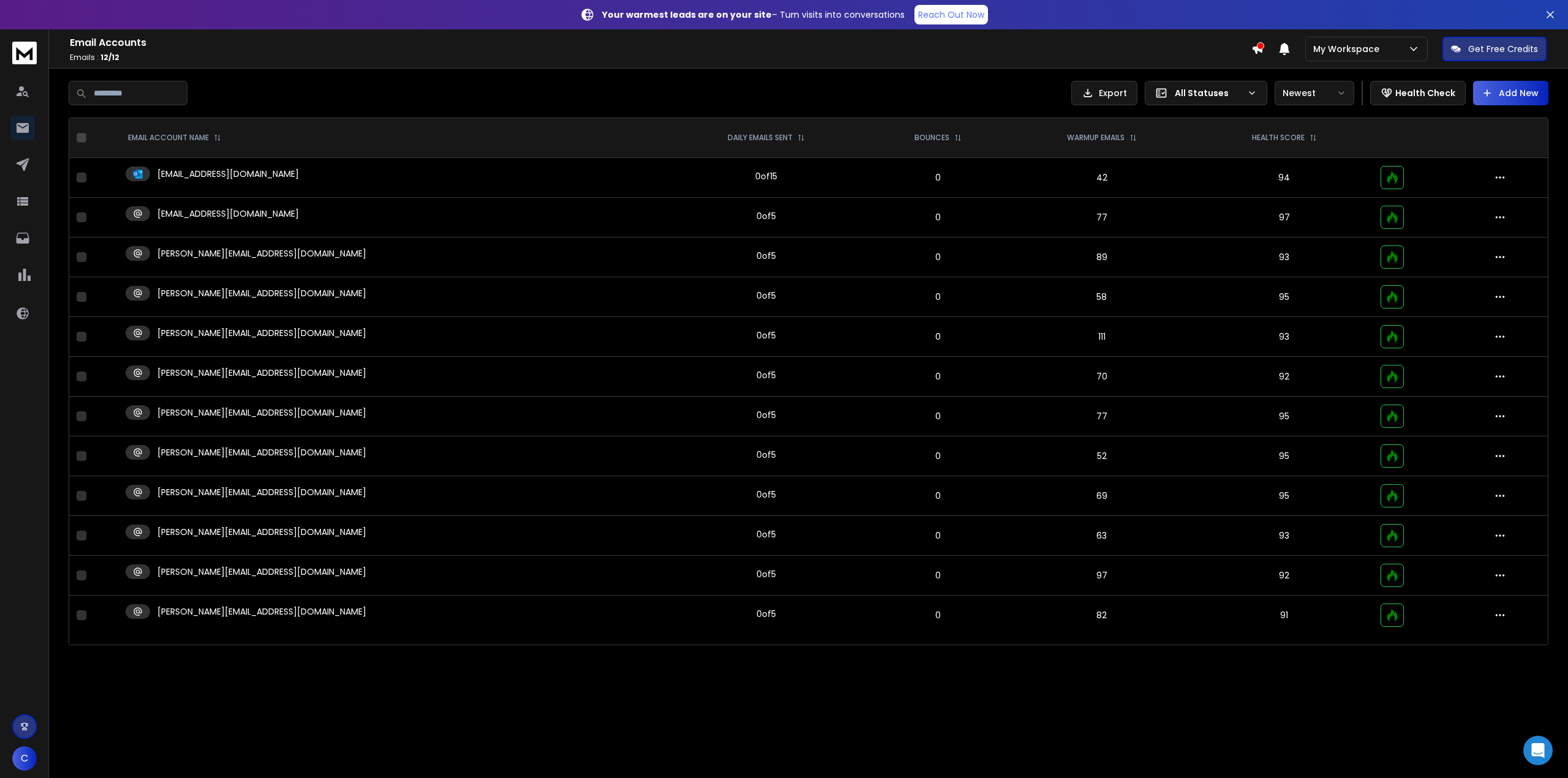
click at [1285, 622] on td "91" at bounding box center [1285, 615] width 178 height 40
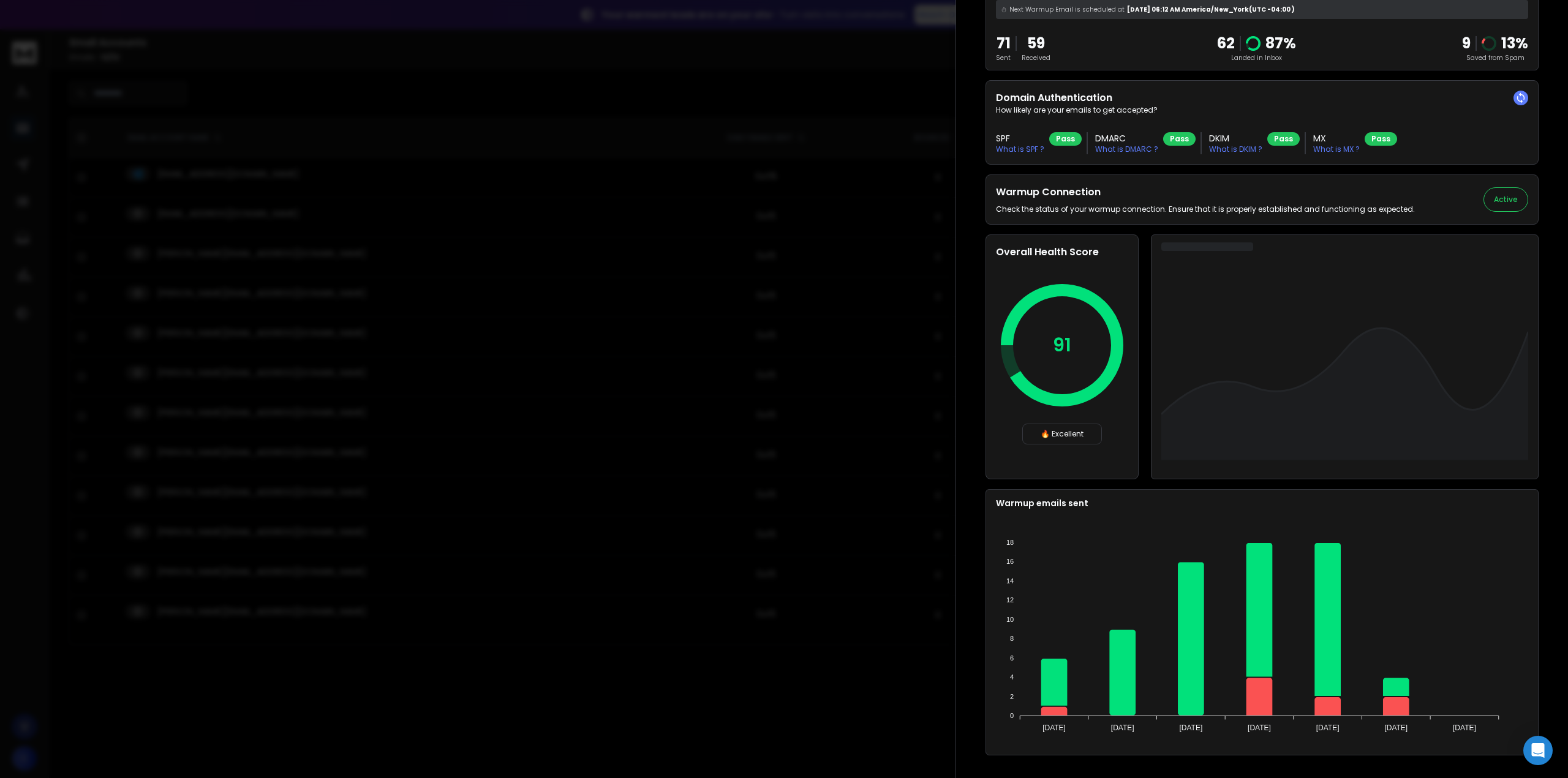
scroll to position [218, 0]
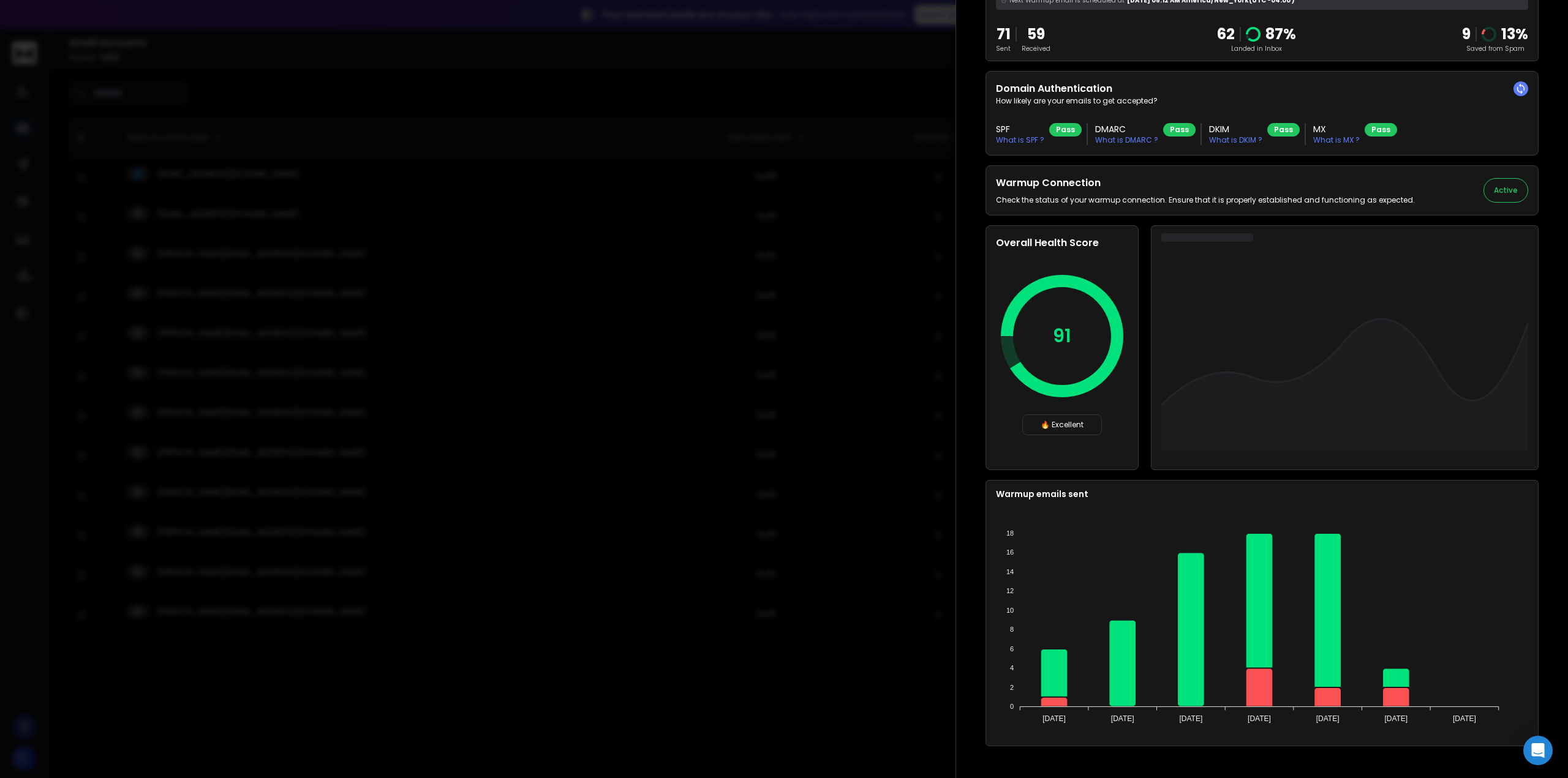
click at [774, 710] on div at bounding box center [784, 389] width 1568 height 778
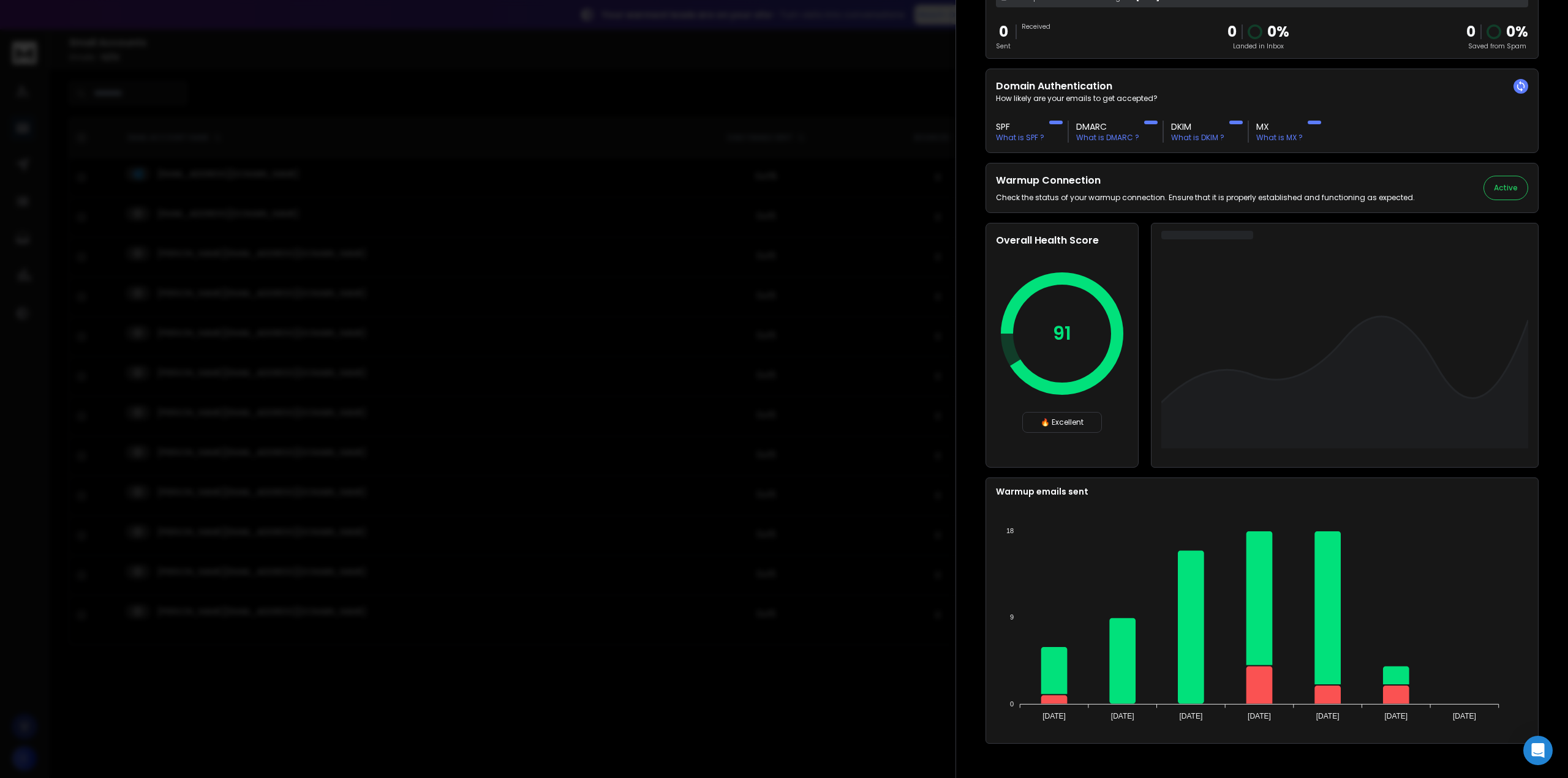
scroll to position [184, 0]
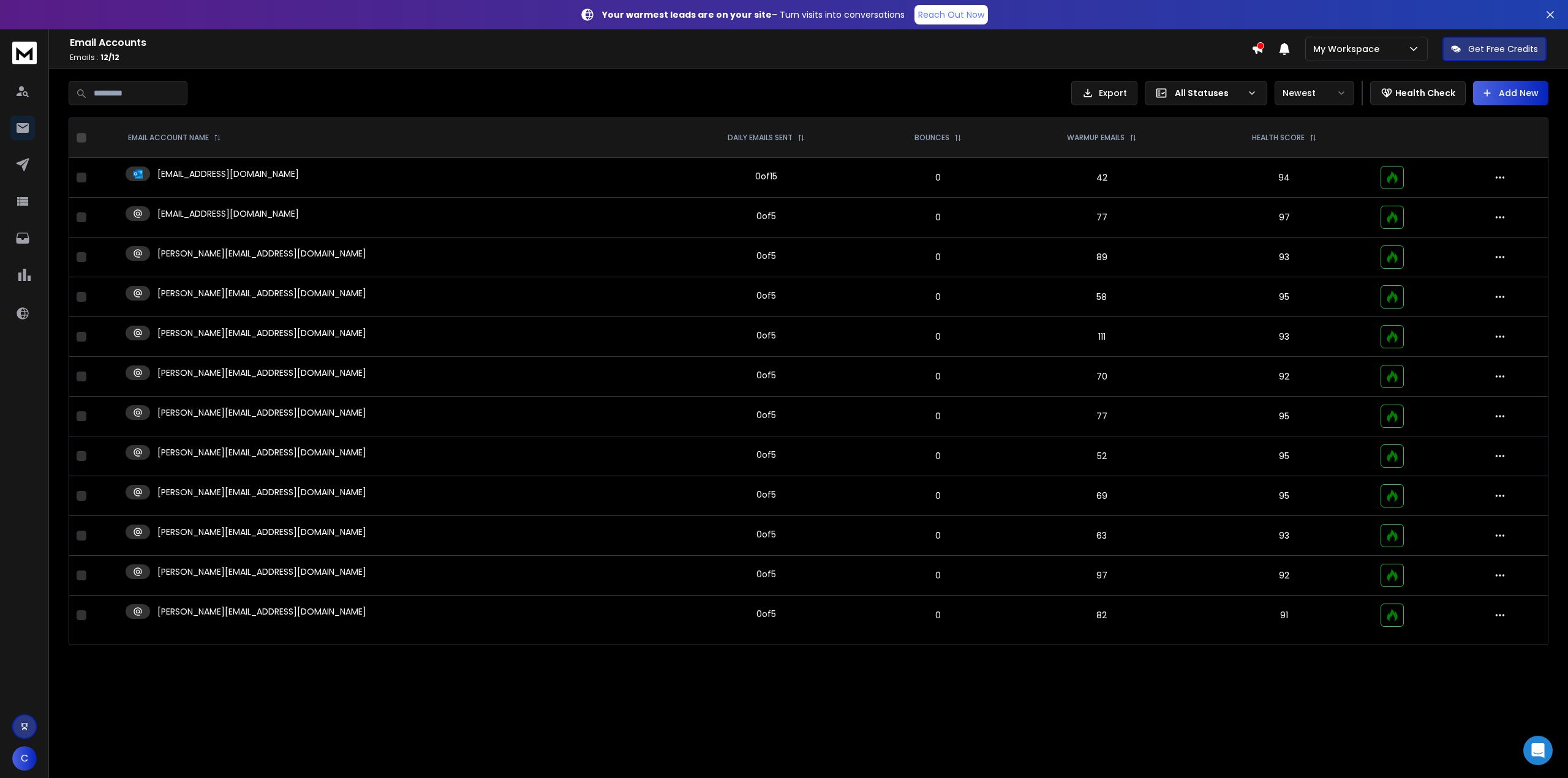
click at [1201, 572] on td "92" at bounding box center [1285, 575] width 178 height 40
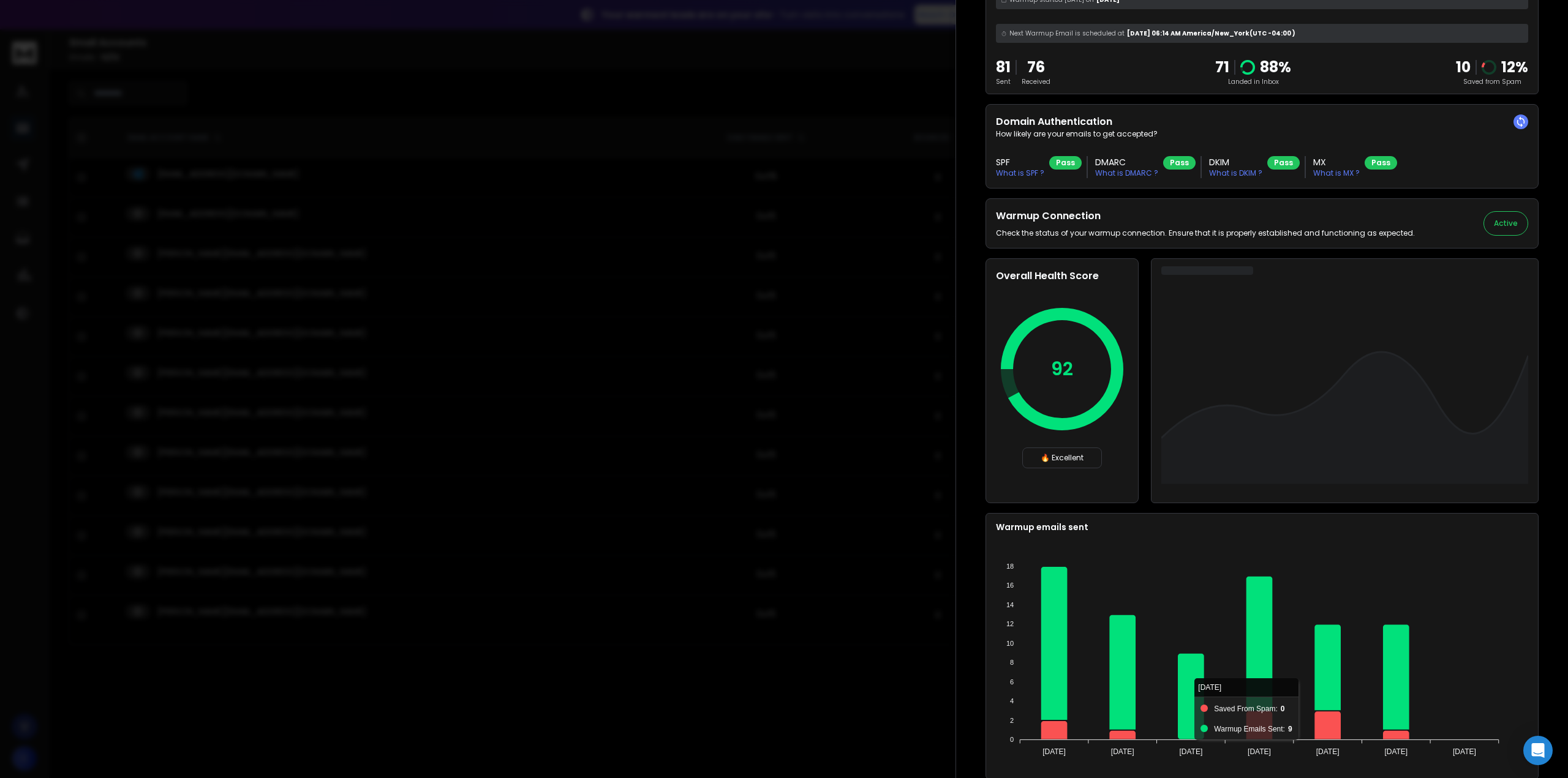
scroll to position [218, 0]
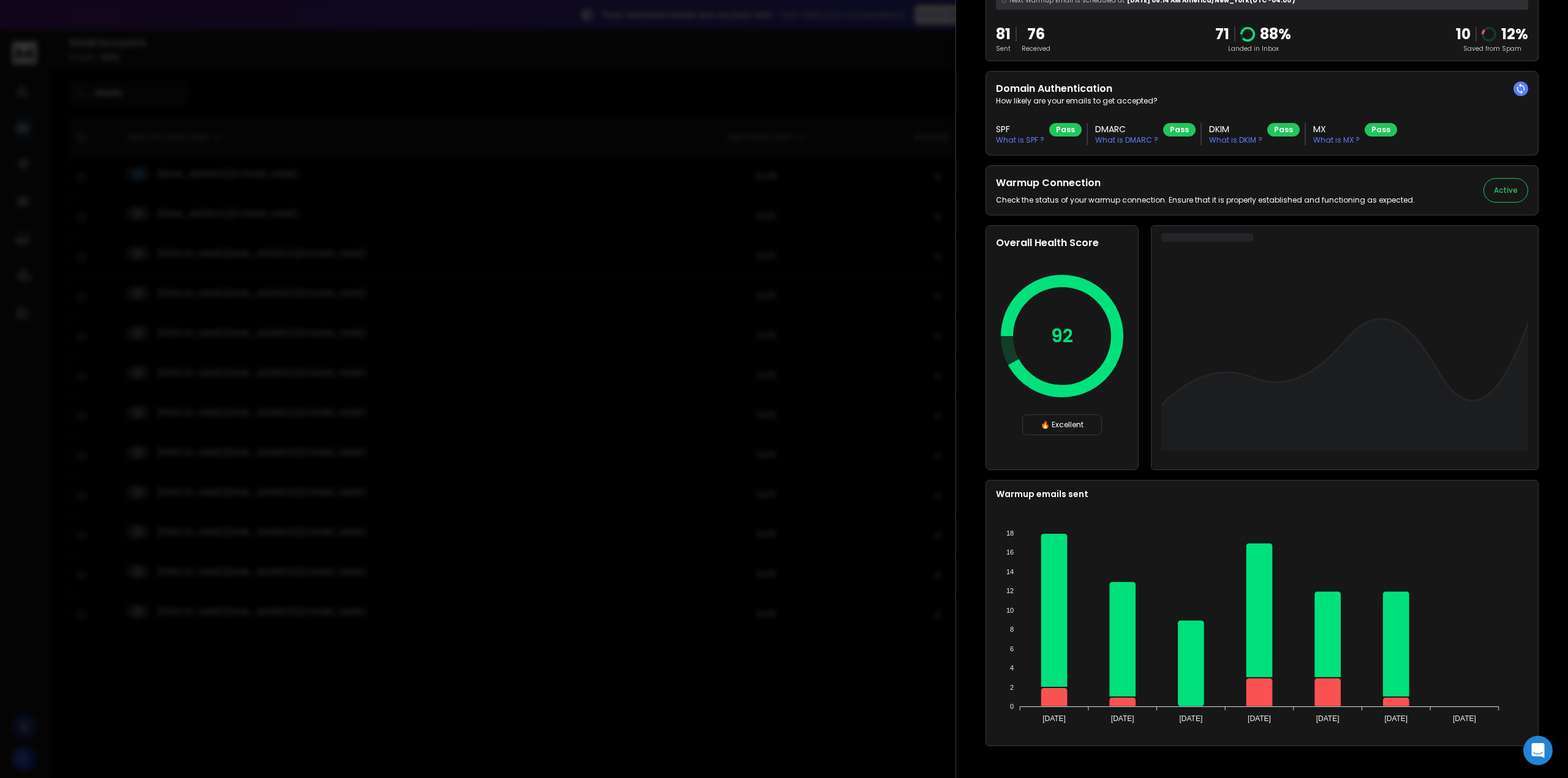
click at [622, 688] on div at bounding box center [784, 389] width 1568 height 778
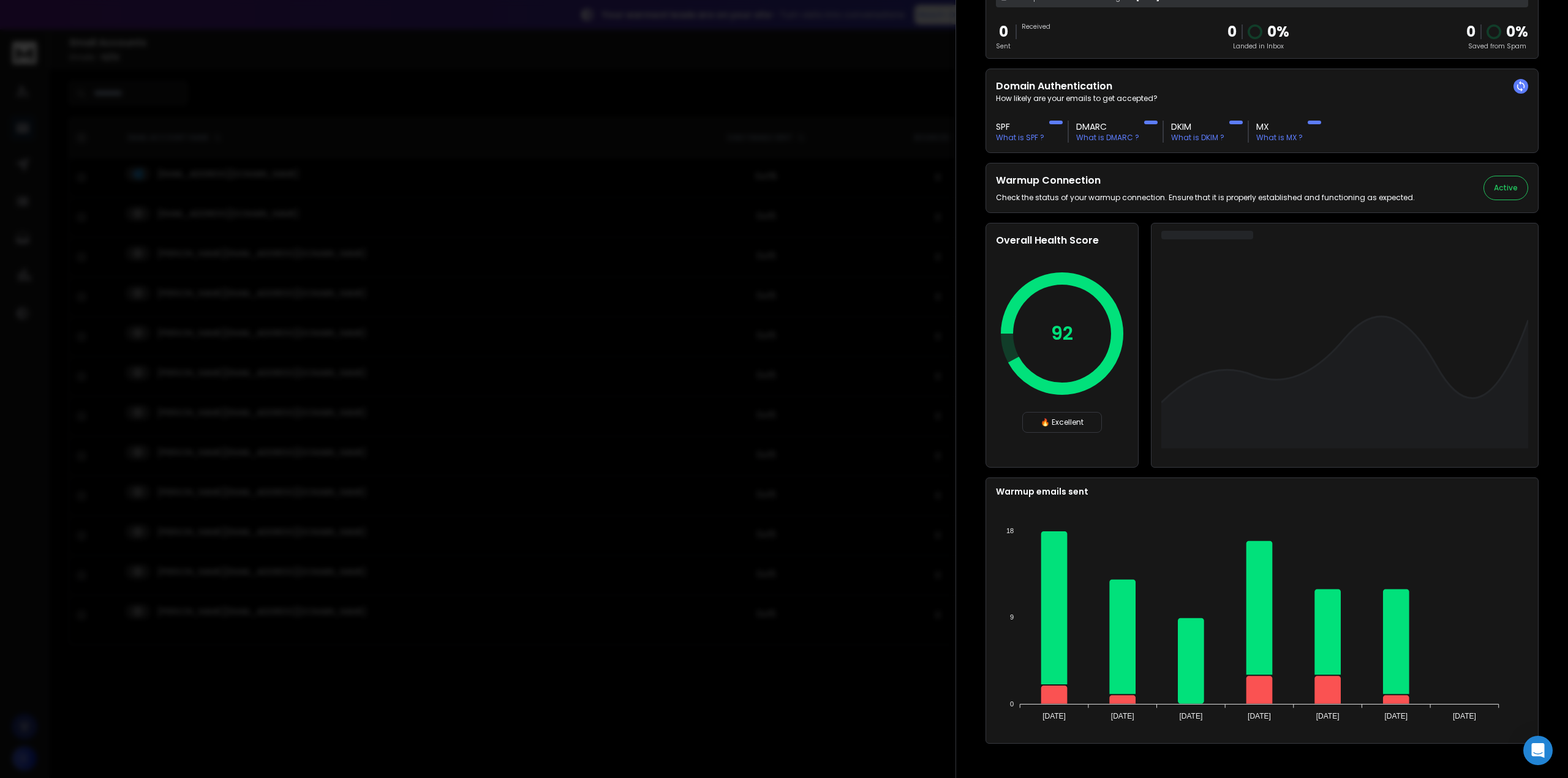
scroll to position [184, 0]
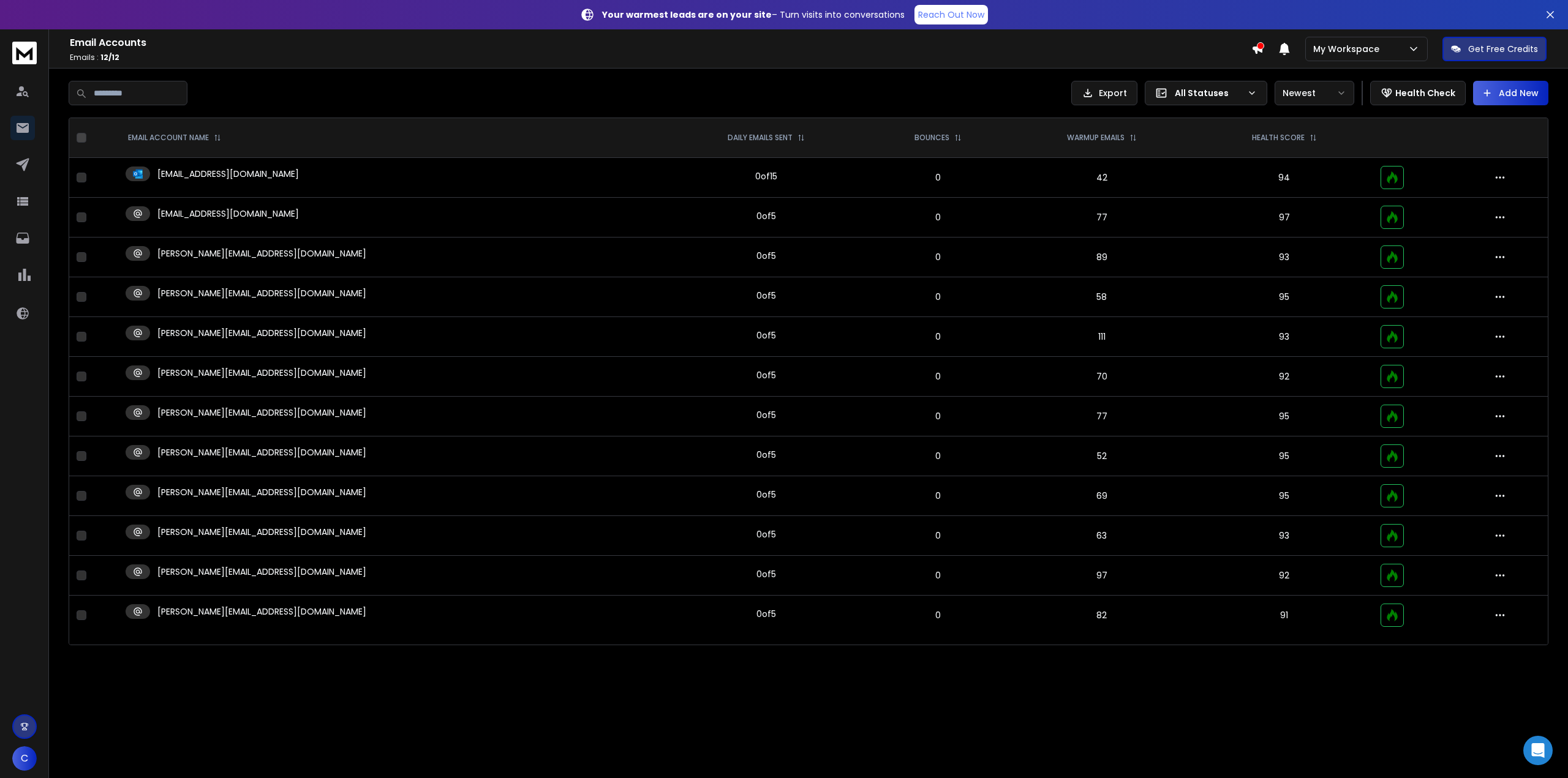
click at [1288, 526] on td "93" at bounding box center [1285, 536] width 178 height 40
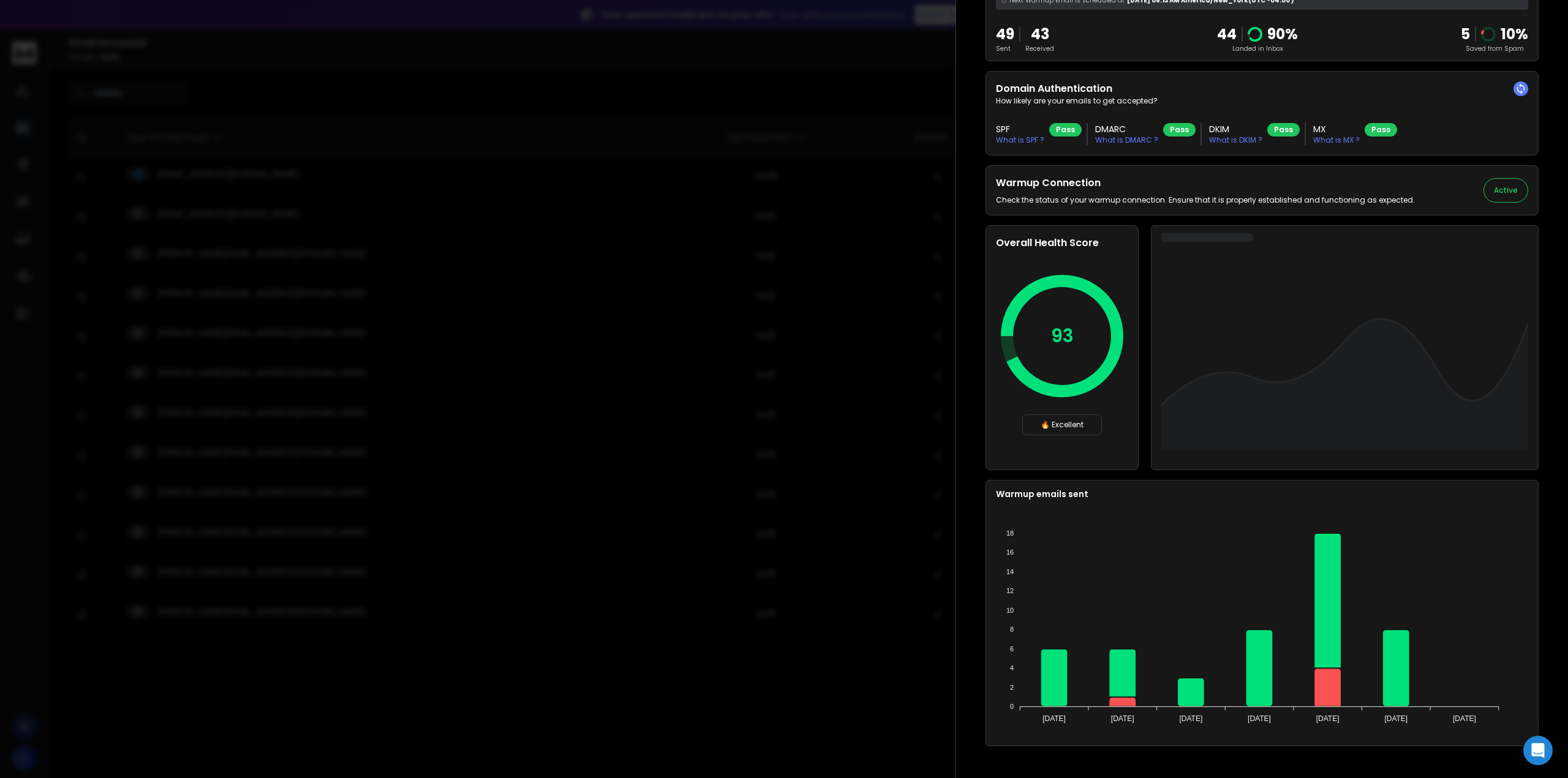
click at [733, 684] on div at bounding box center [784, 389] width 1568 height 778
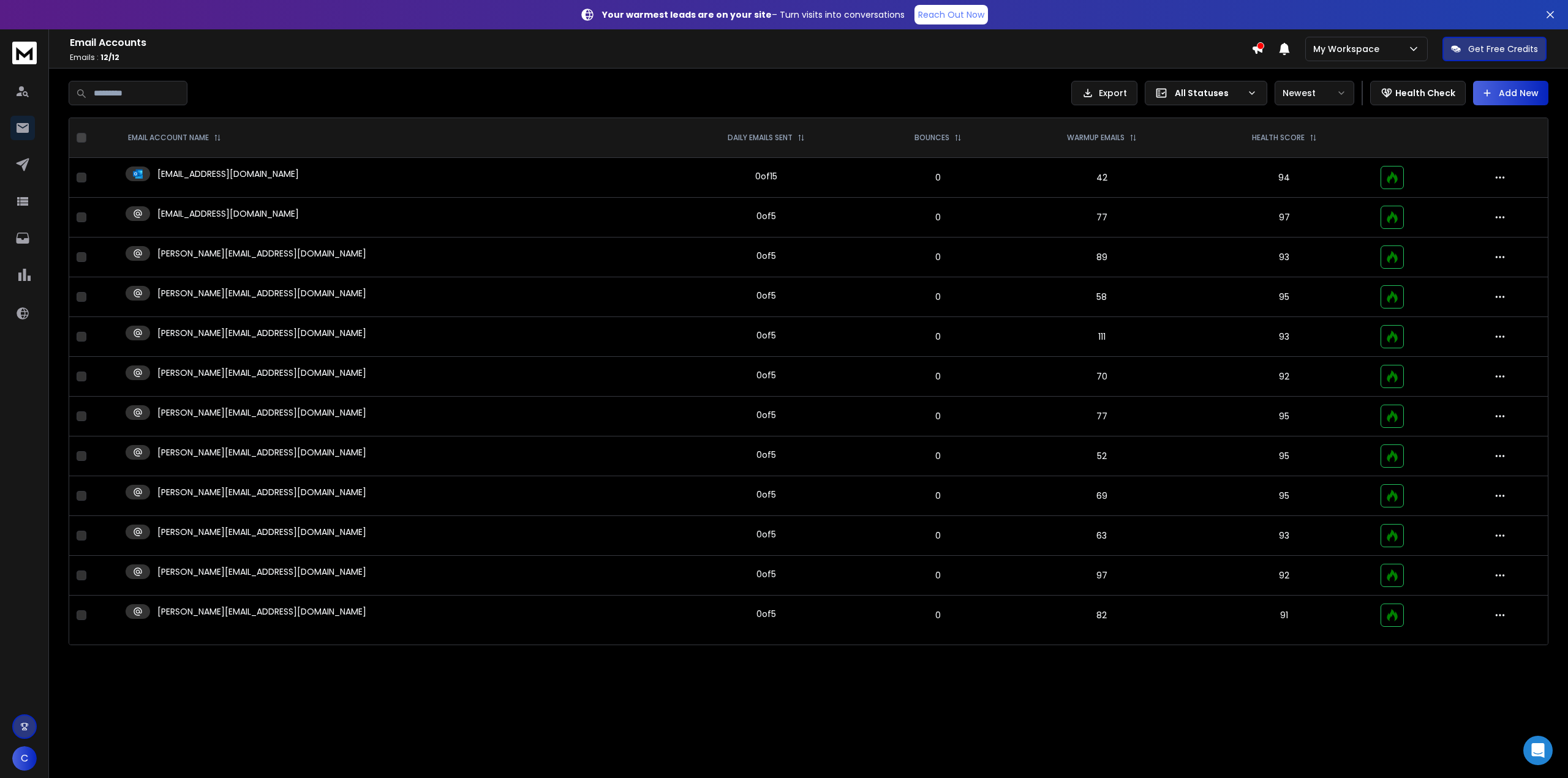
click at [1286, 499] on td "95" at bounding box center [1285, 496] width 178 height 40
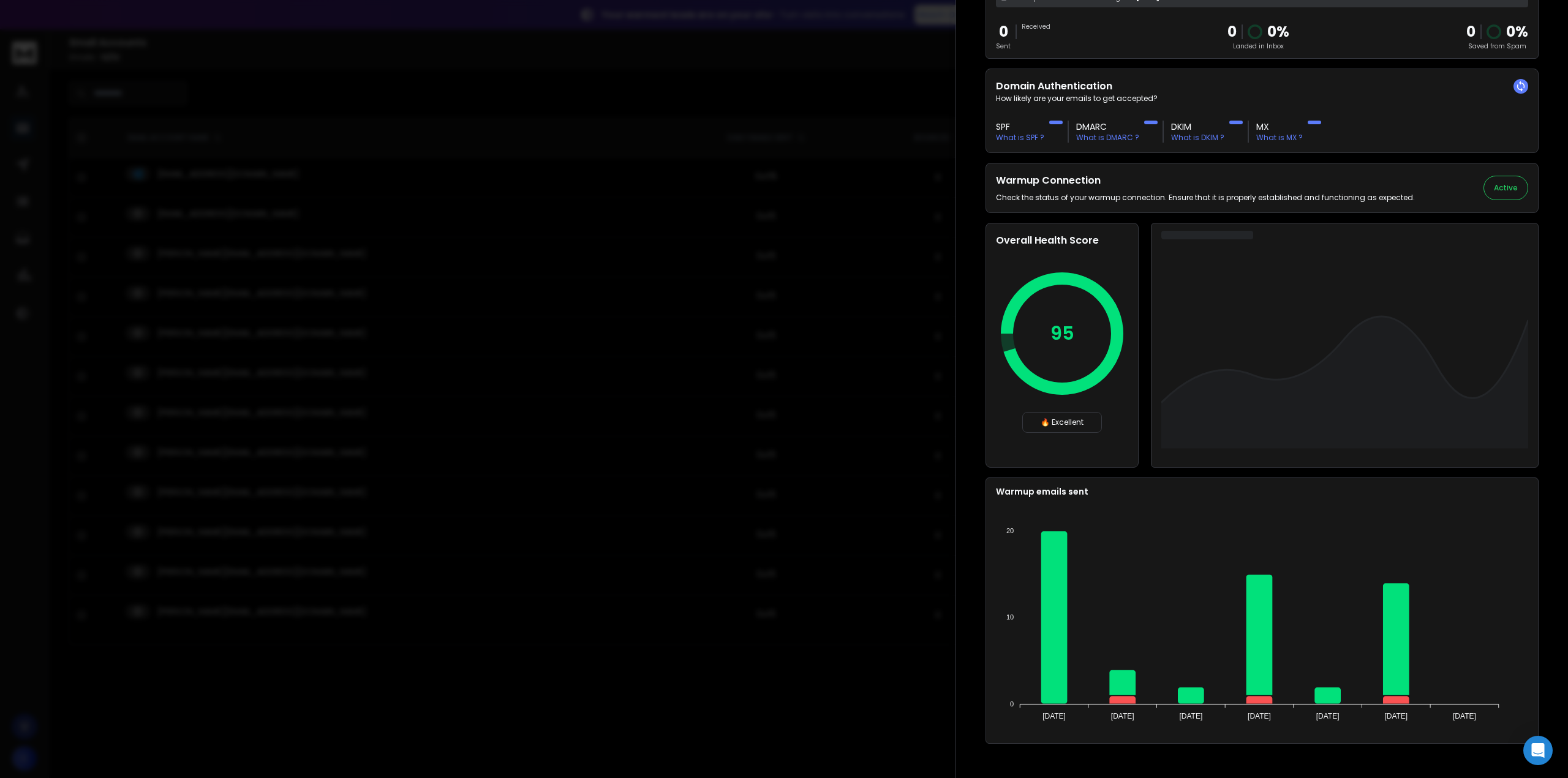
click at [900, 658] on div at bounding box center [784, 389] width 1568 height 778
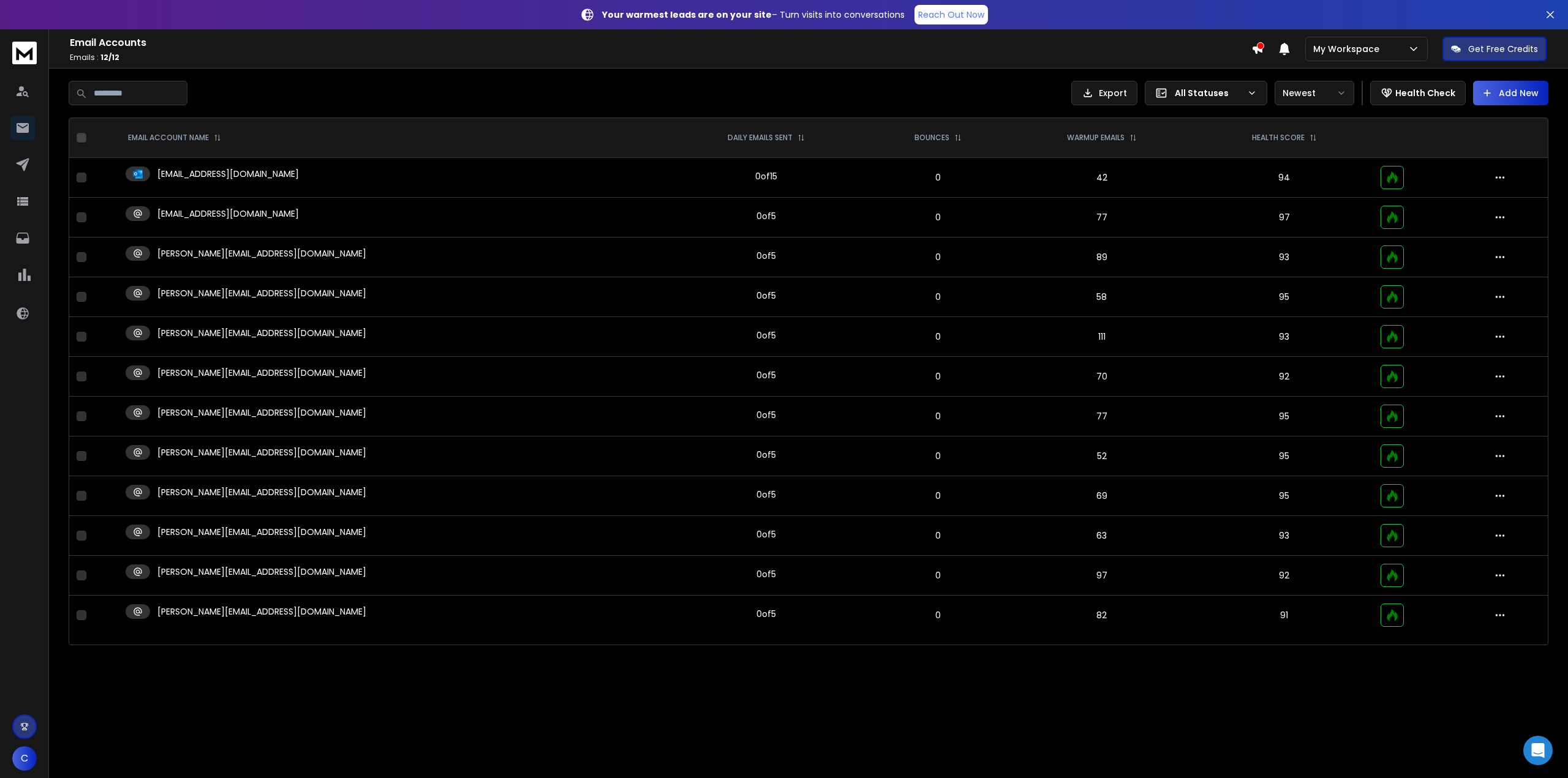
click at [1299, 415] on td "95" at bounding box center [1285, 417] width 178 height 40
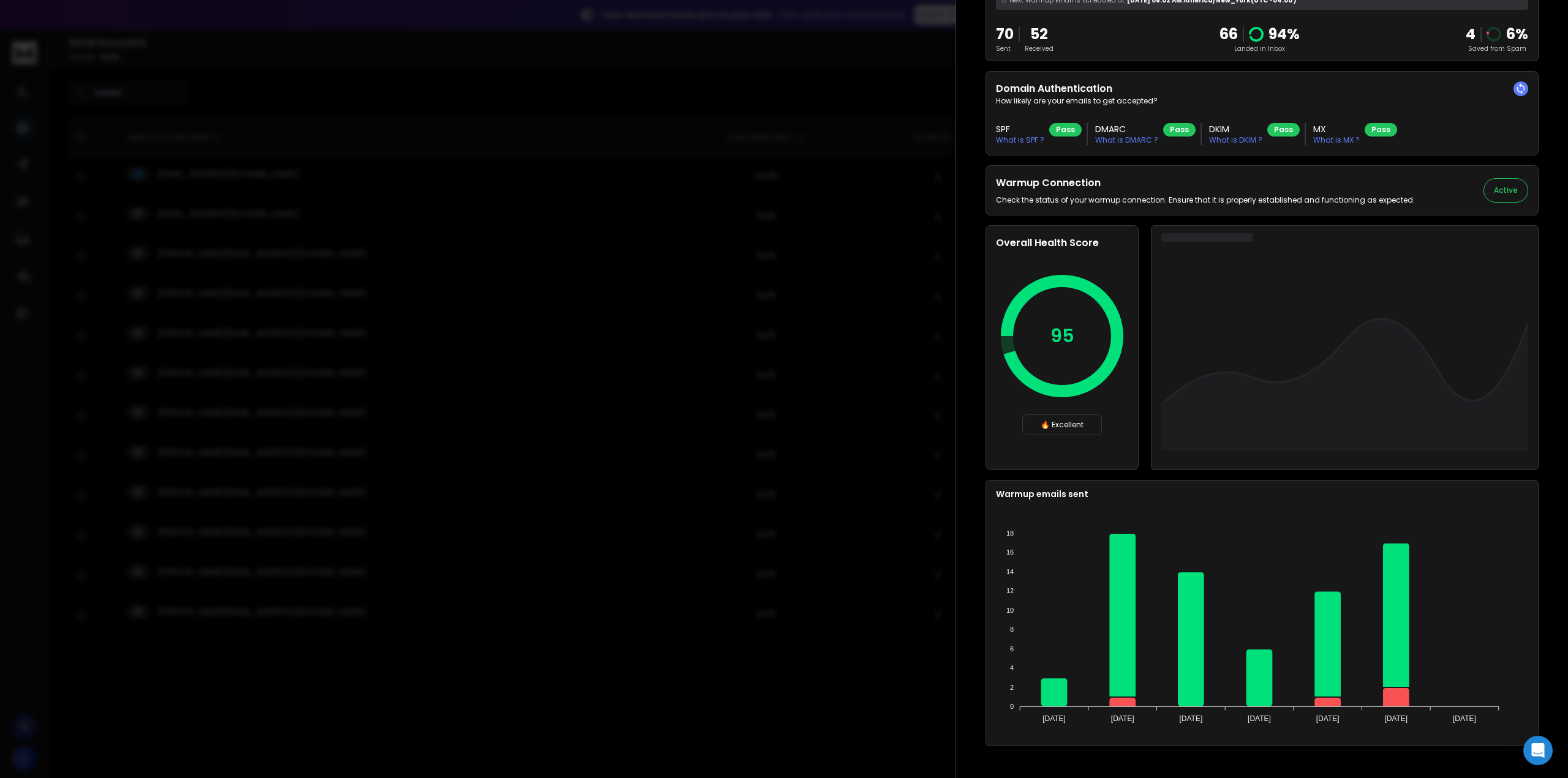
click at [827, 654] on div at bounding box center [784, 389] width 1568 height 778
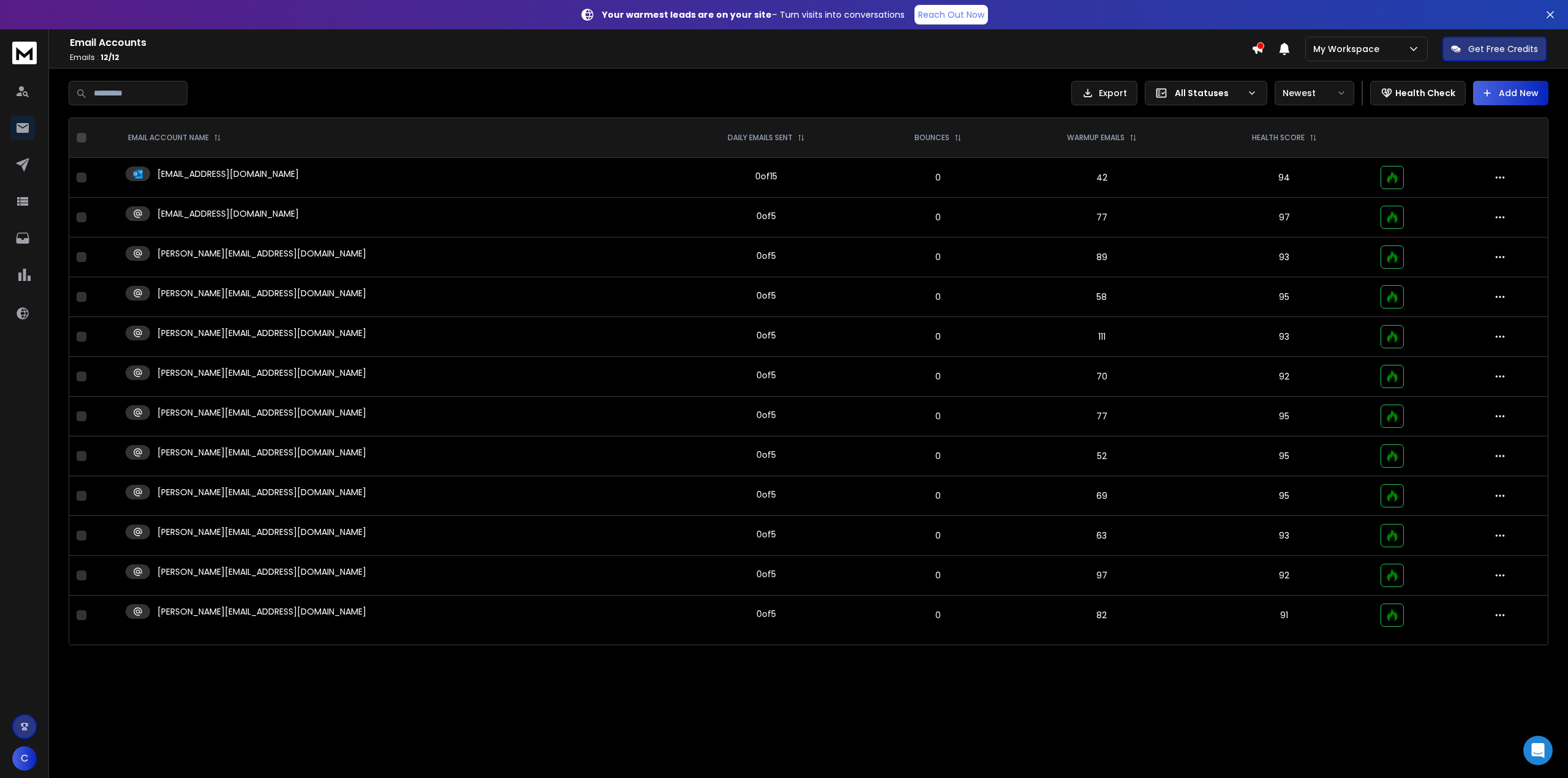
click at [1251, 366] on td "92" at bounding box center [1285, 377] width 178 height 40
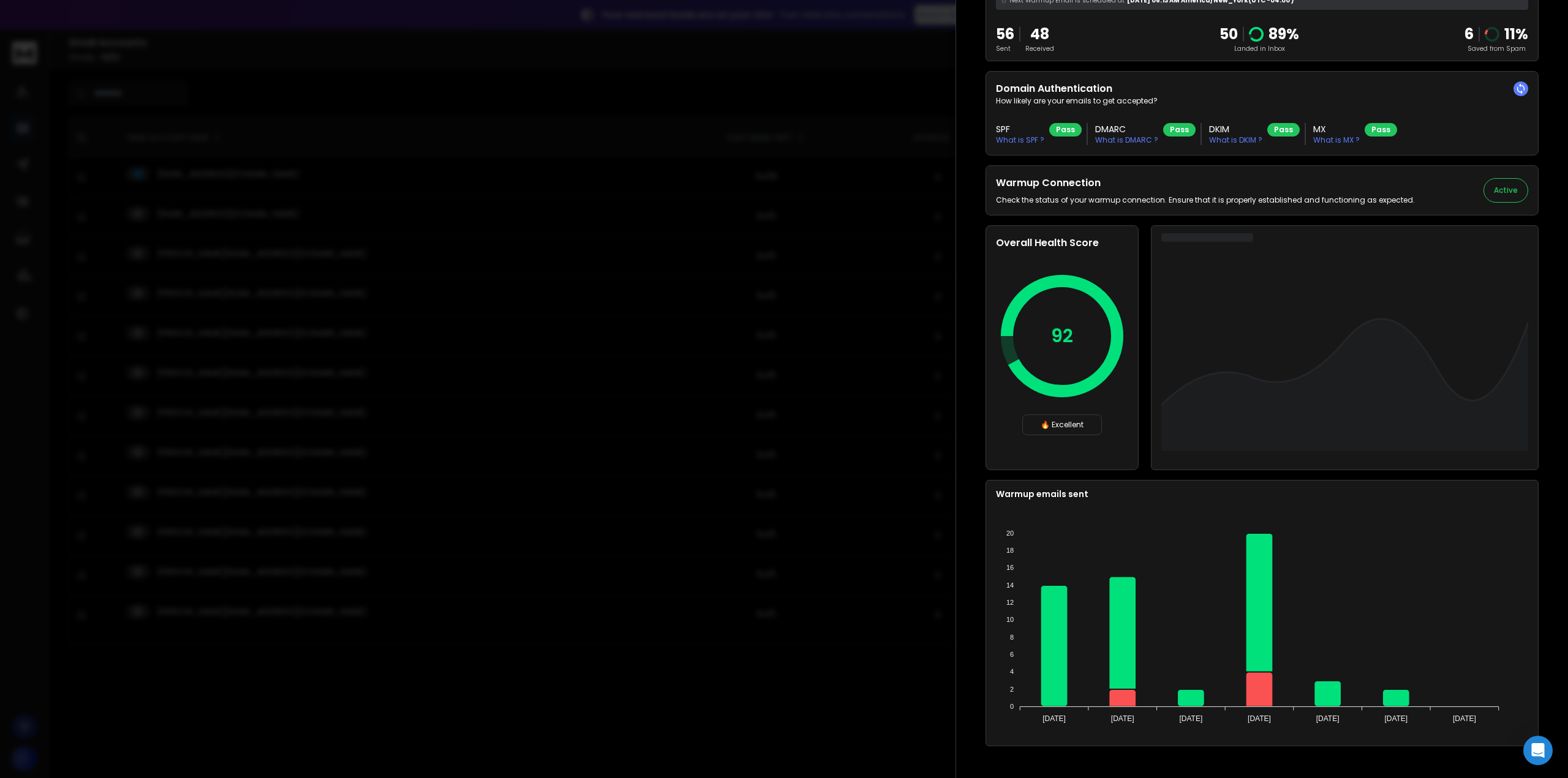
click at [739, 706] on div at bounding box center [784, 389] width 1568 height 778
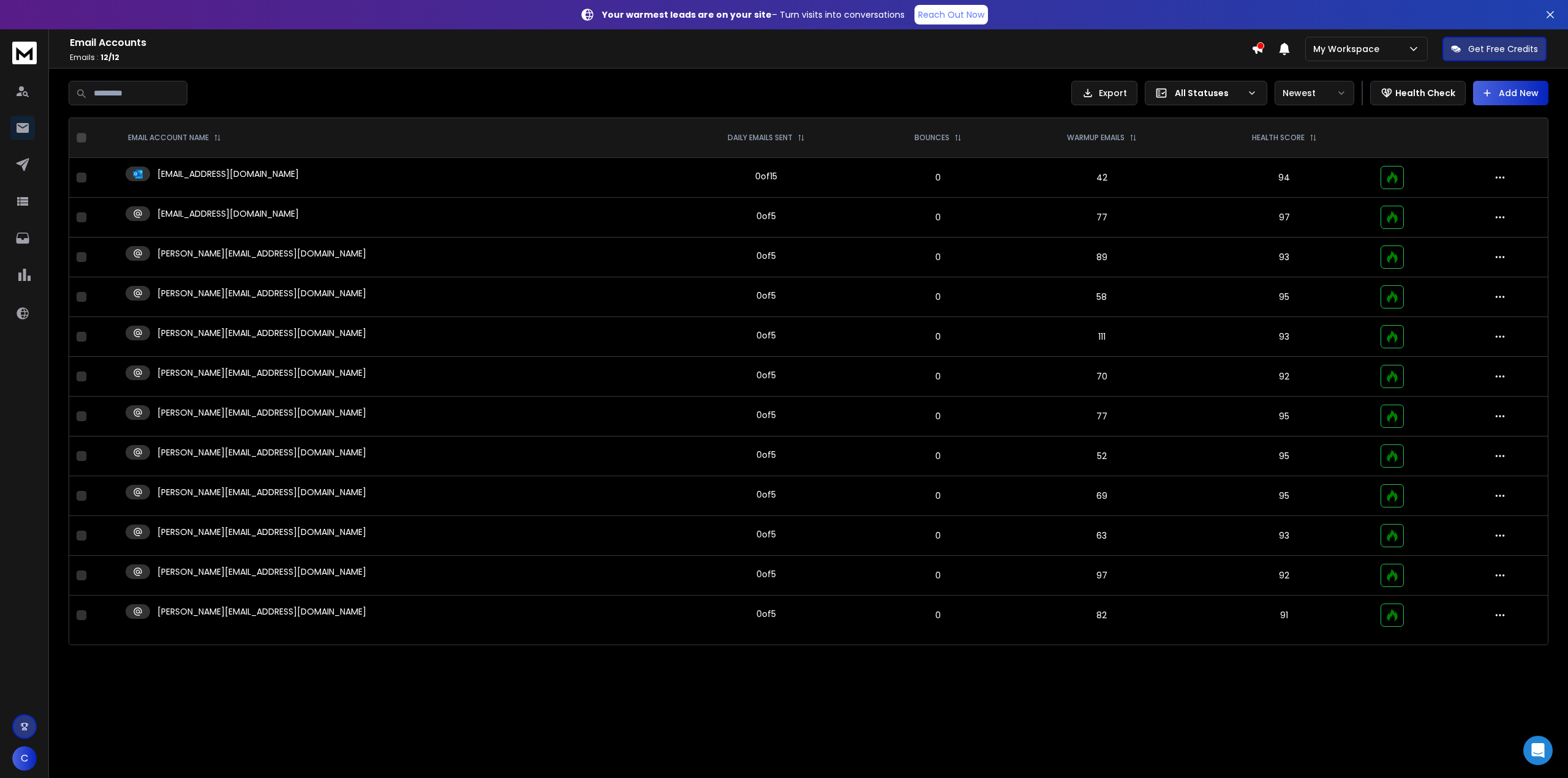
click at [513, 176] on div "[EMAIL_ADDRESS][DOMAIN_NAME]" at bounding box center [391, 173] width 532 height 15
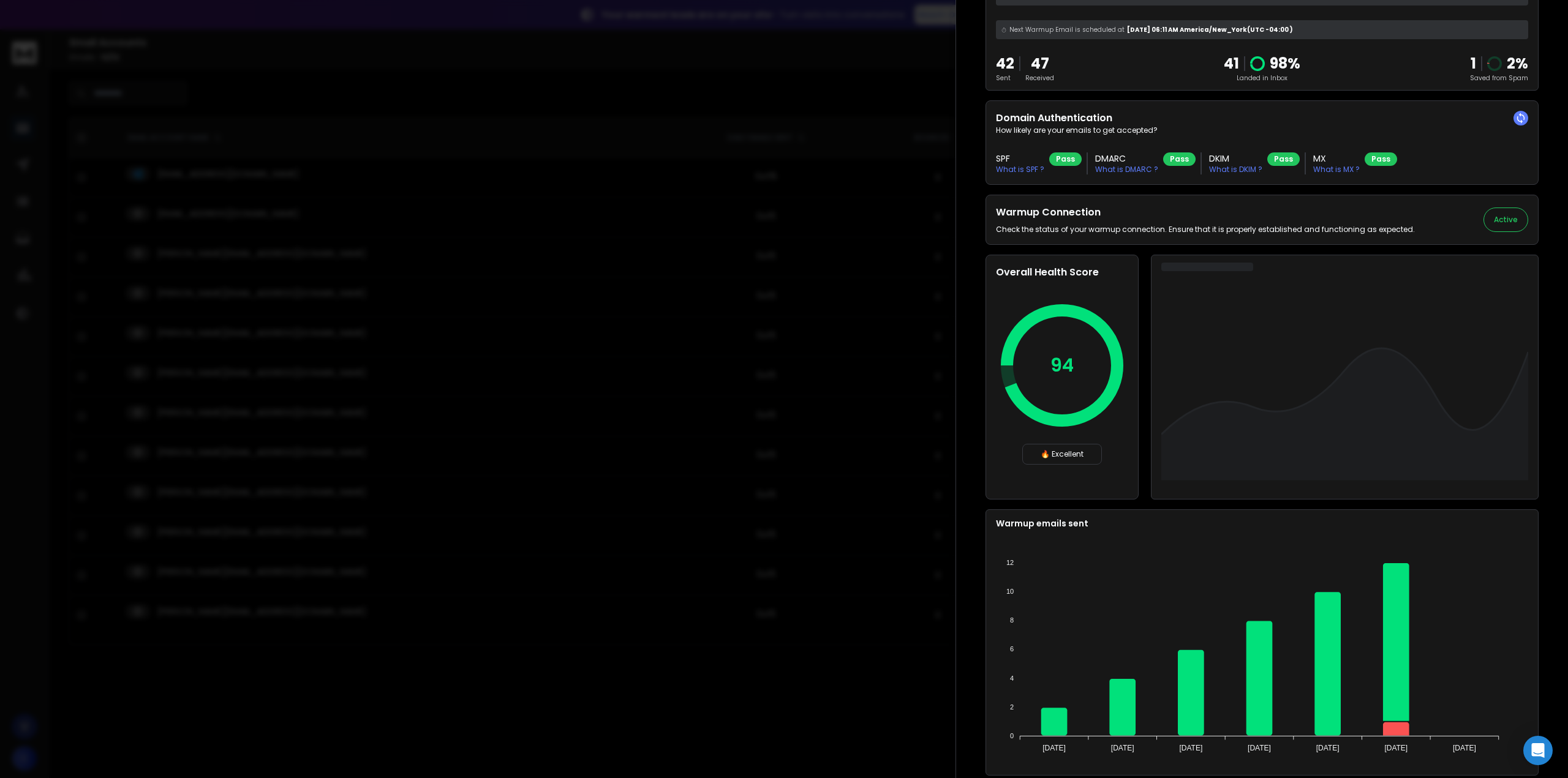
scroll to position [218, 0]
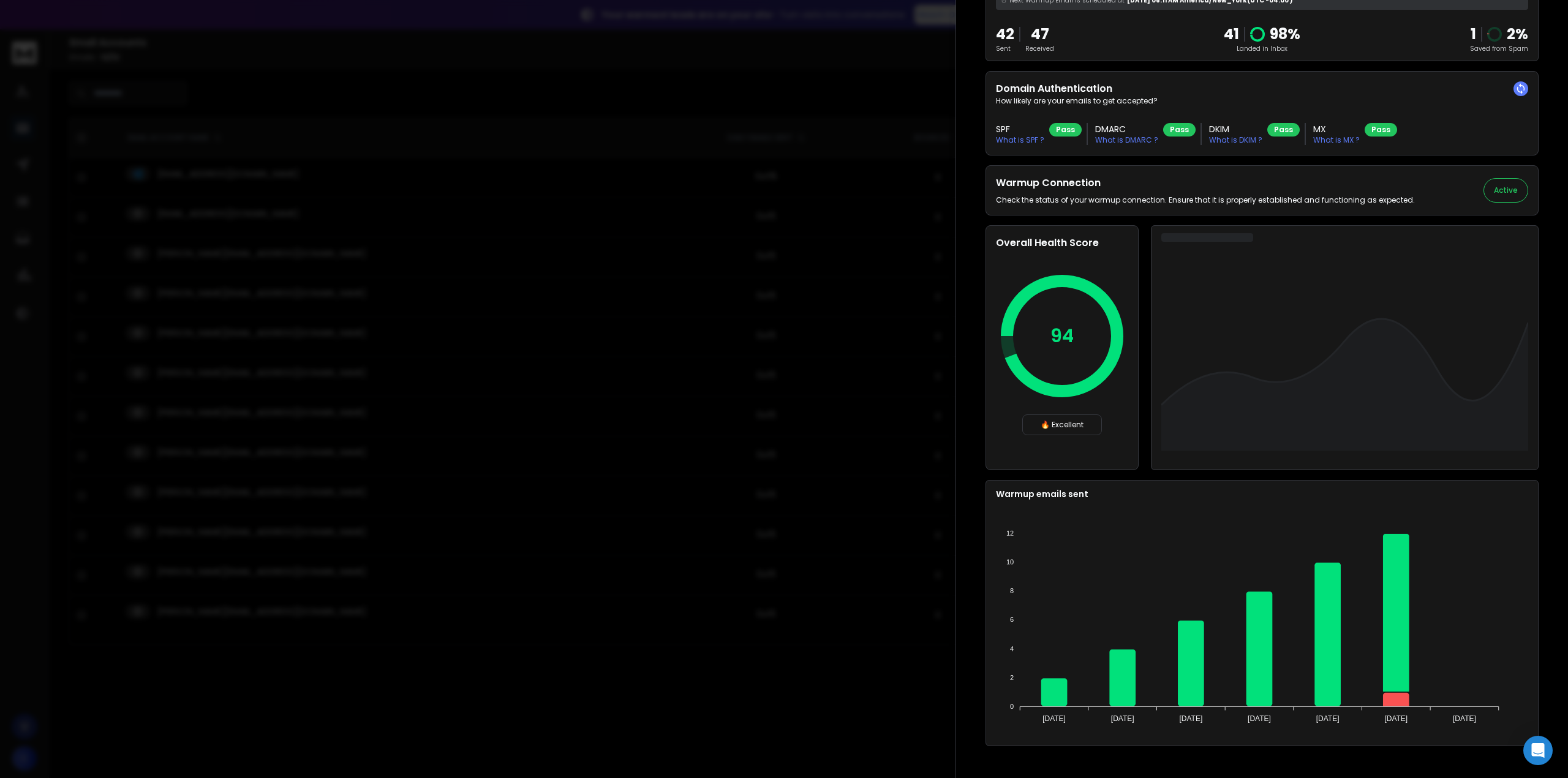
click at [715, 635] on div at bounding box center [784, 389] width 1568 height 778
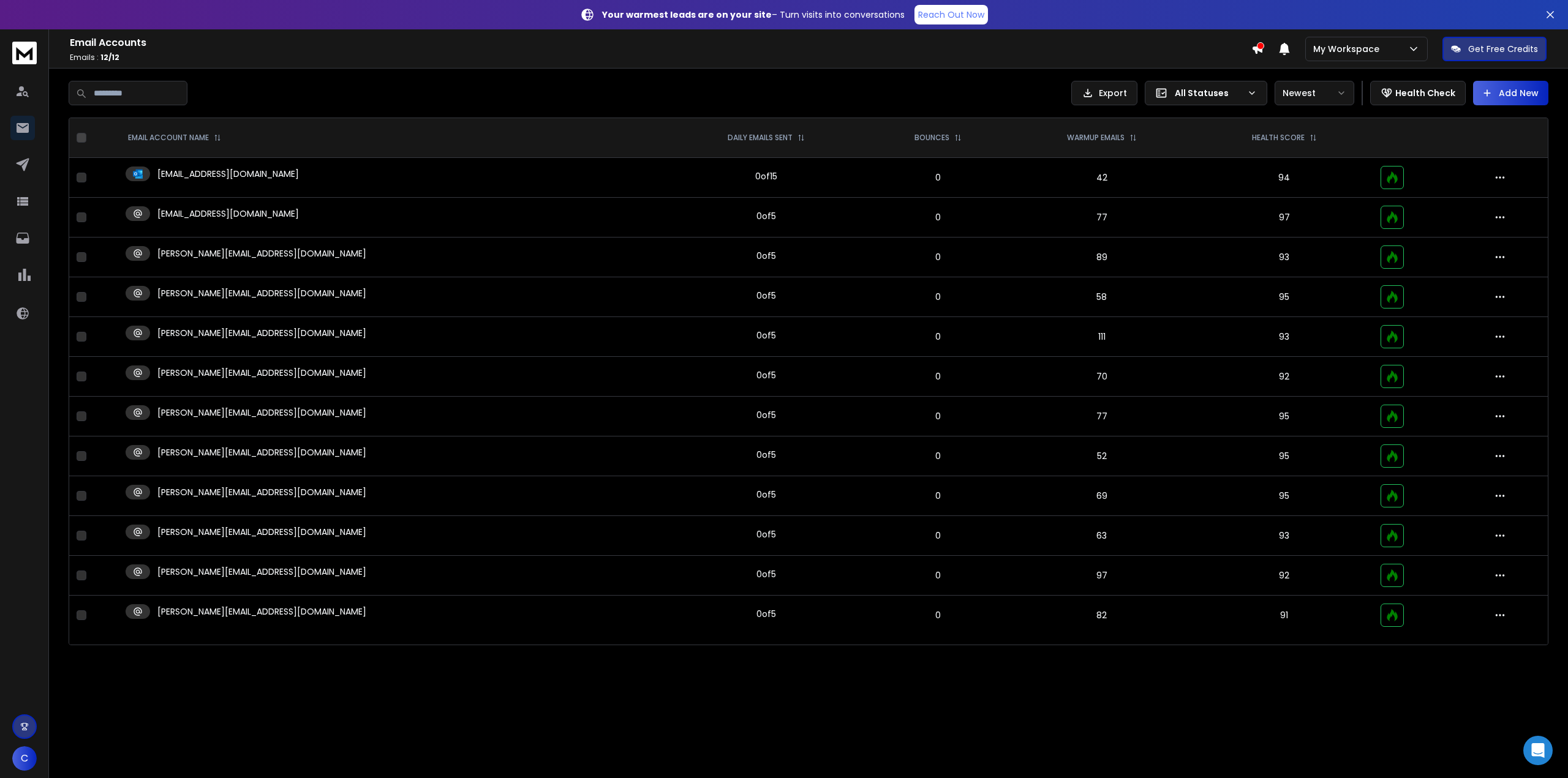
click at [1283, 264] on td "93" at bounding box center [1285, 257] width 178 height 40
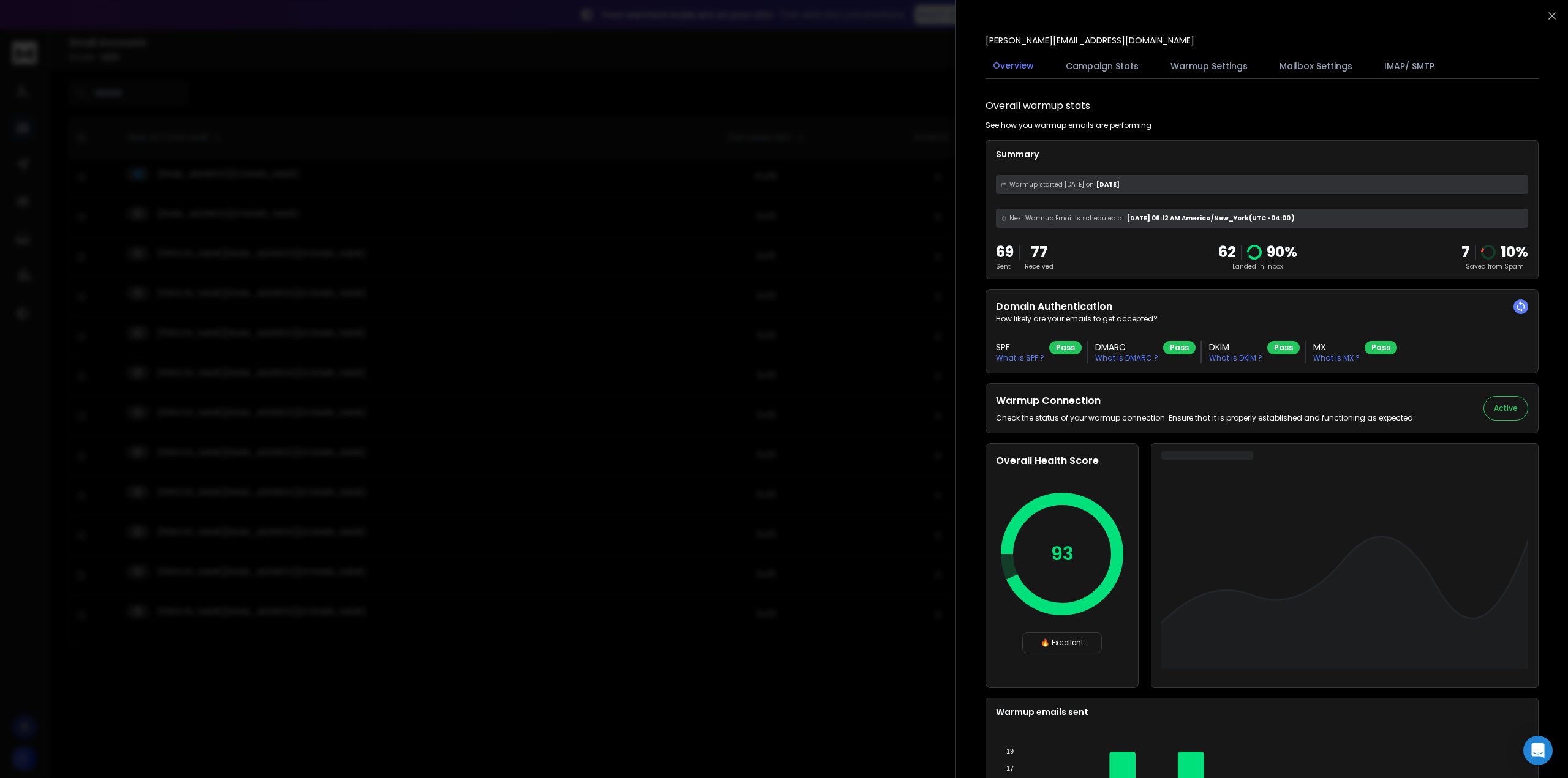
scroll to position [218, 0]
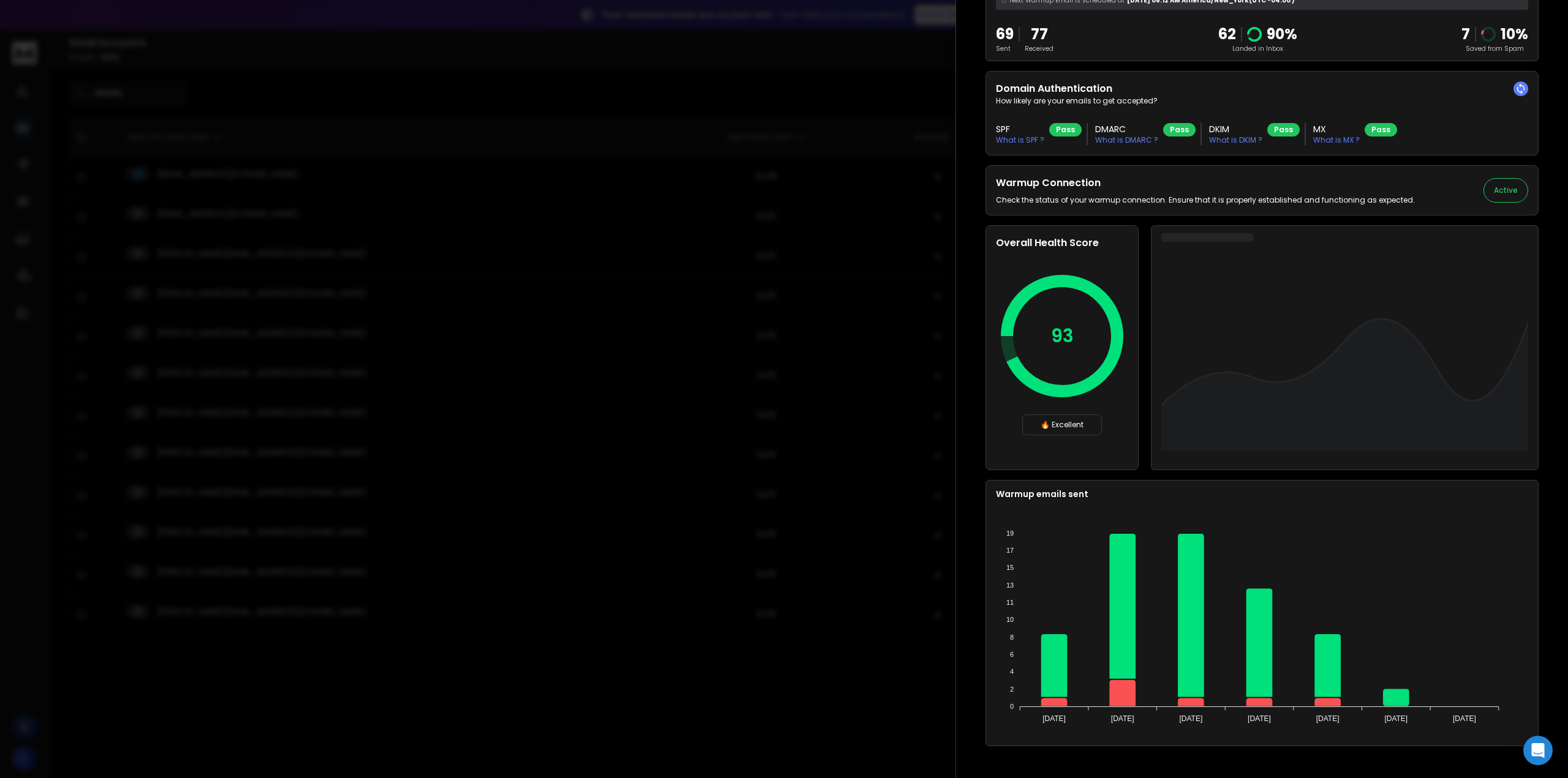
click at [680, 423] on div at bounding box center [784, 389] width 1568 height 778
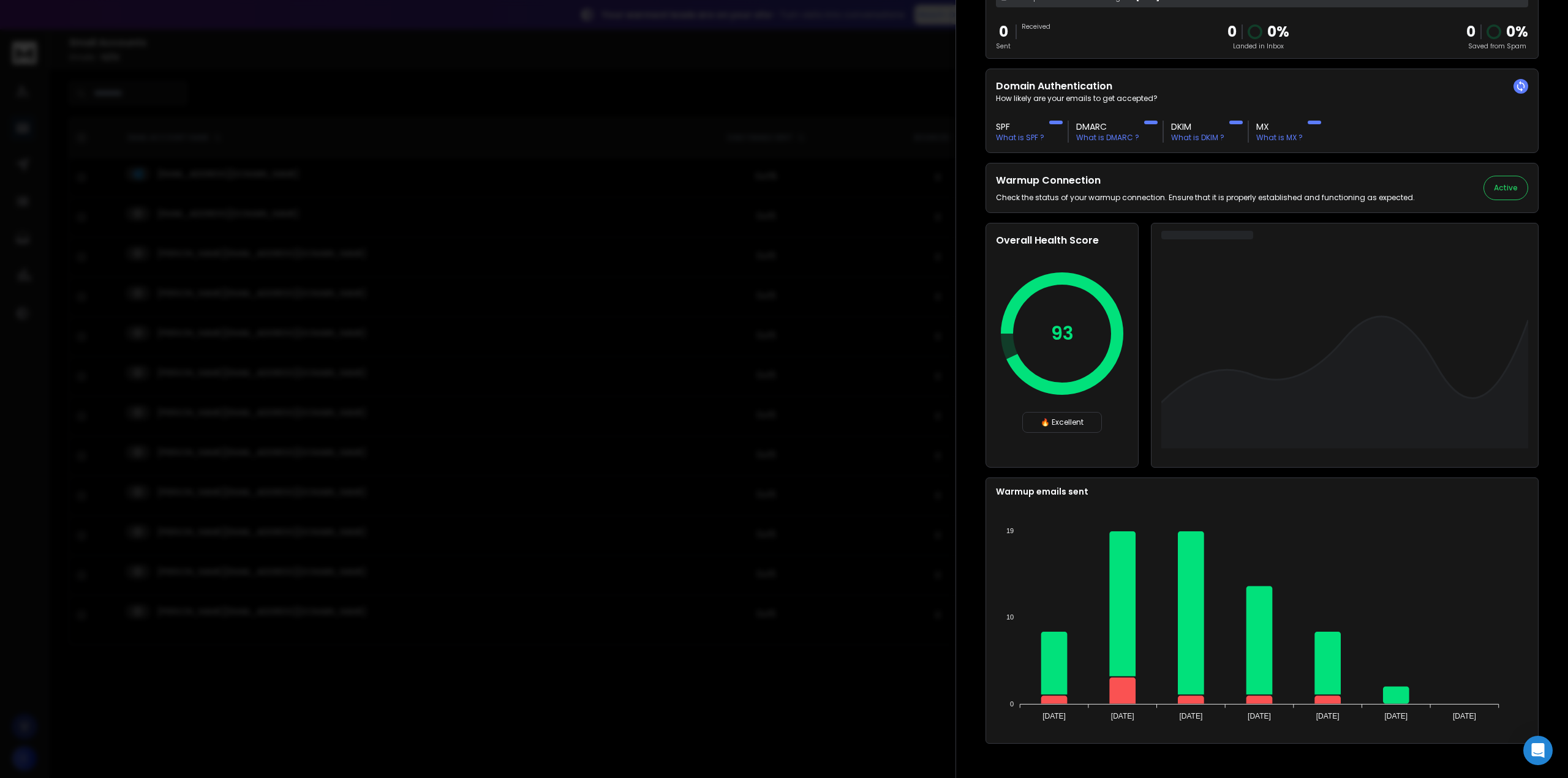
scroll to position [184, 0]
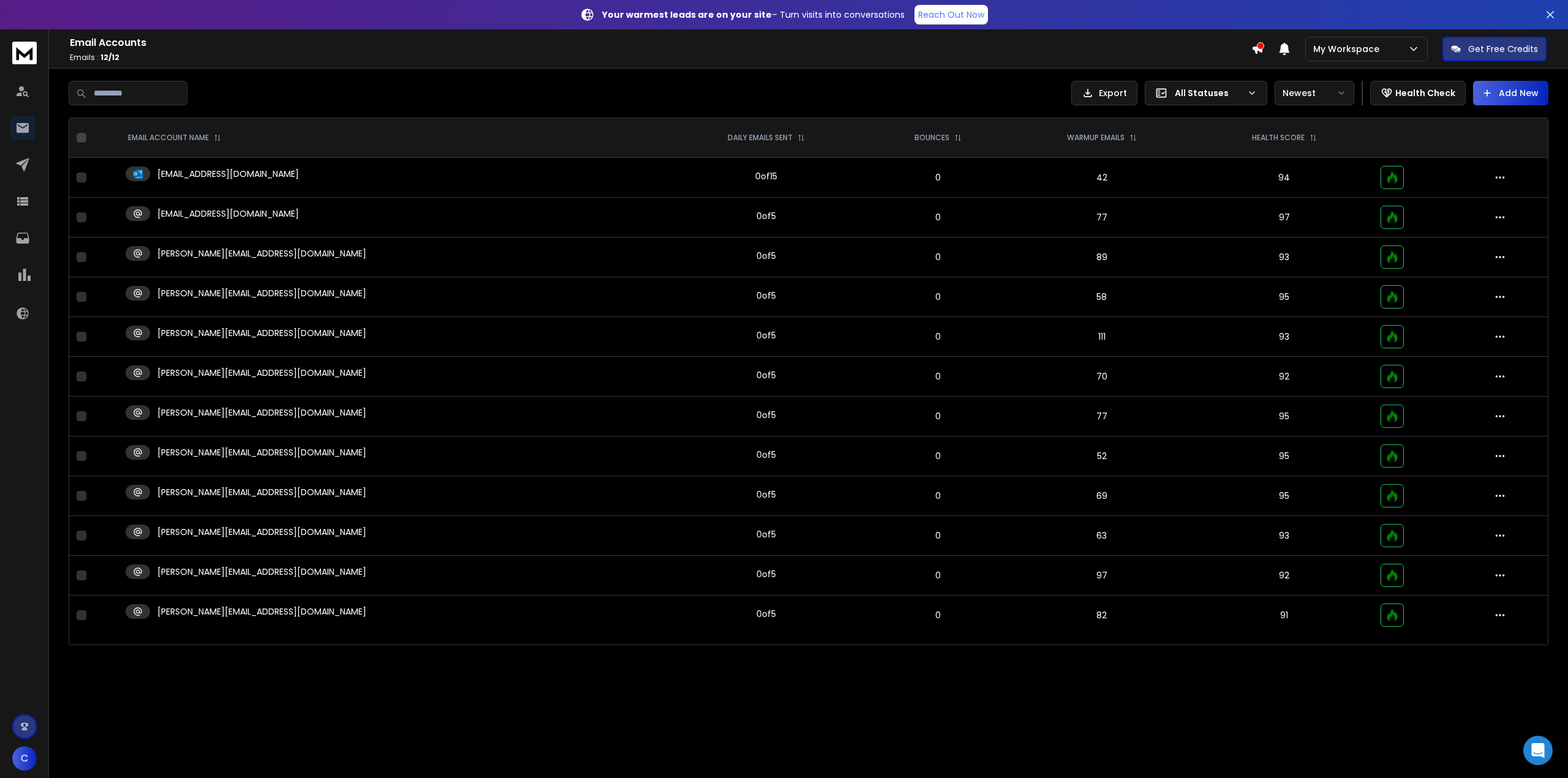
click at [1304, 285] on td "95" at bounding box center [1285, 297] width 178 height 40
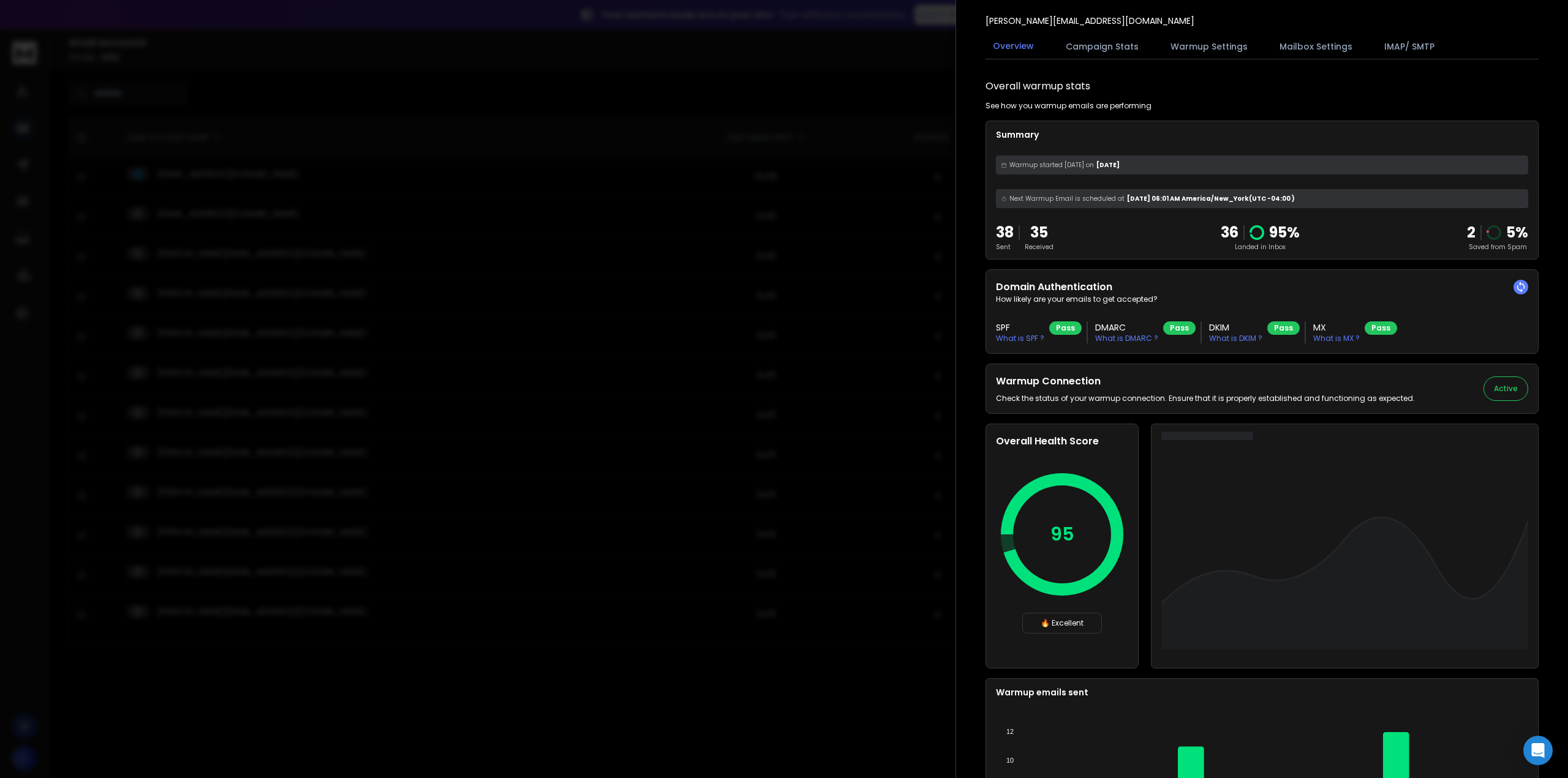
scroll to position [0, 0]
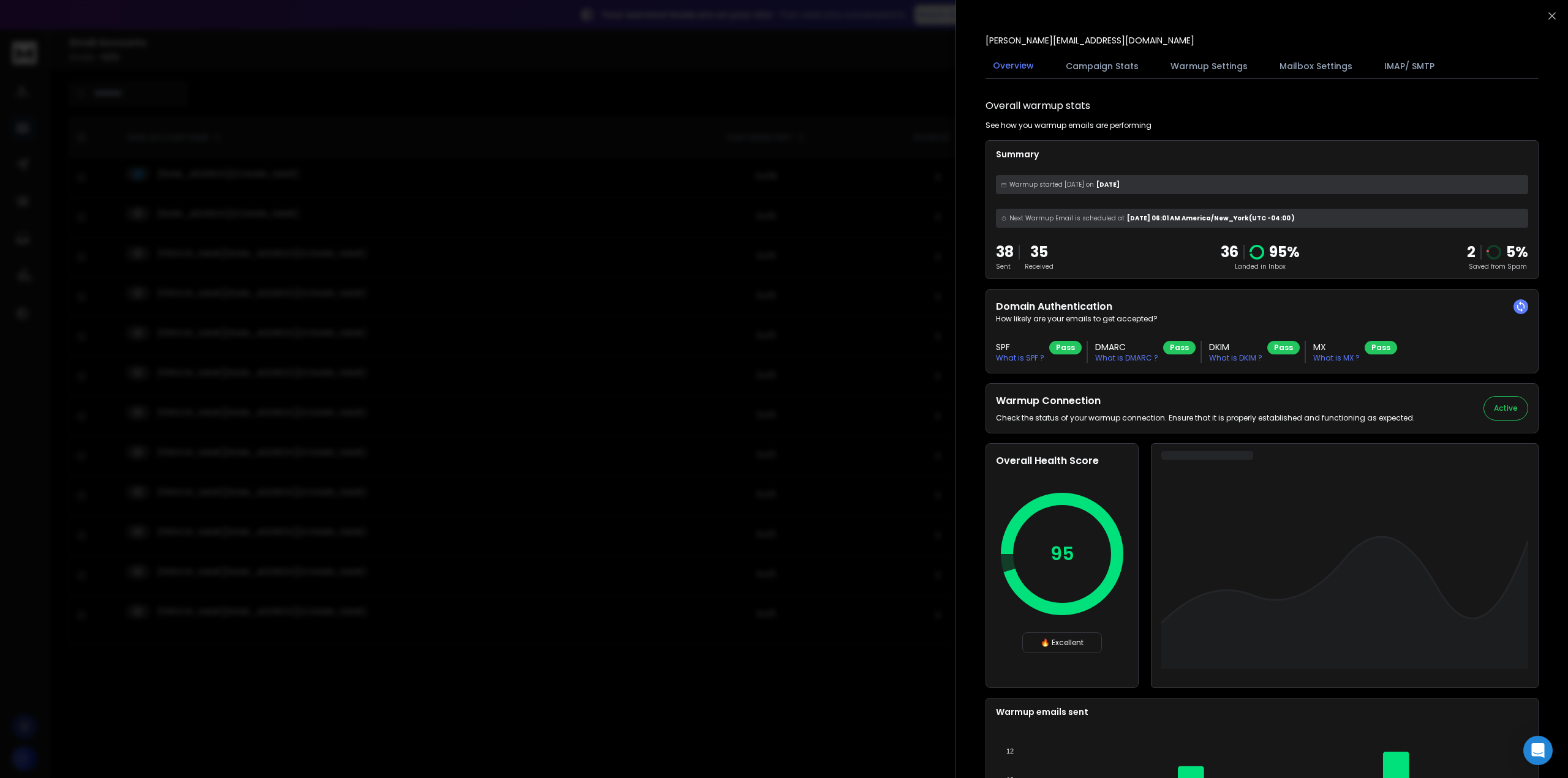
click at [796, 278] on div at bounding box center [784, 389] width 1568 height 778
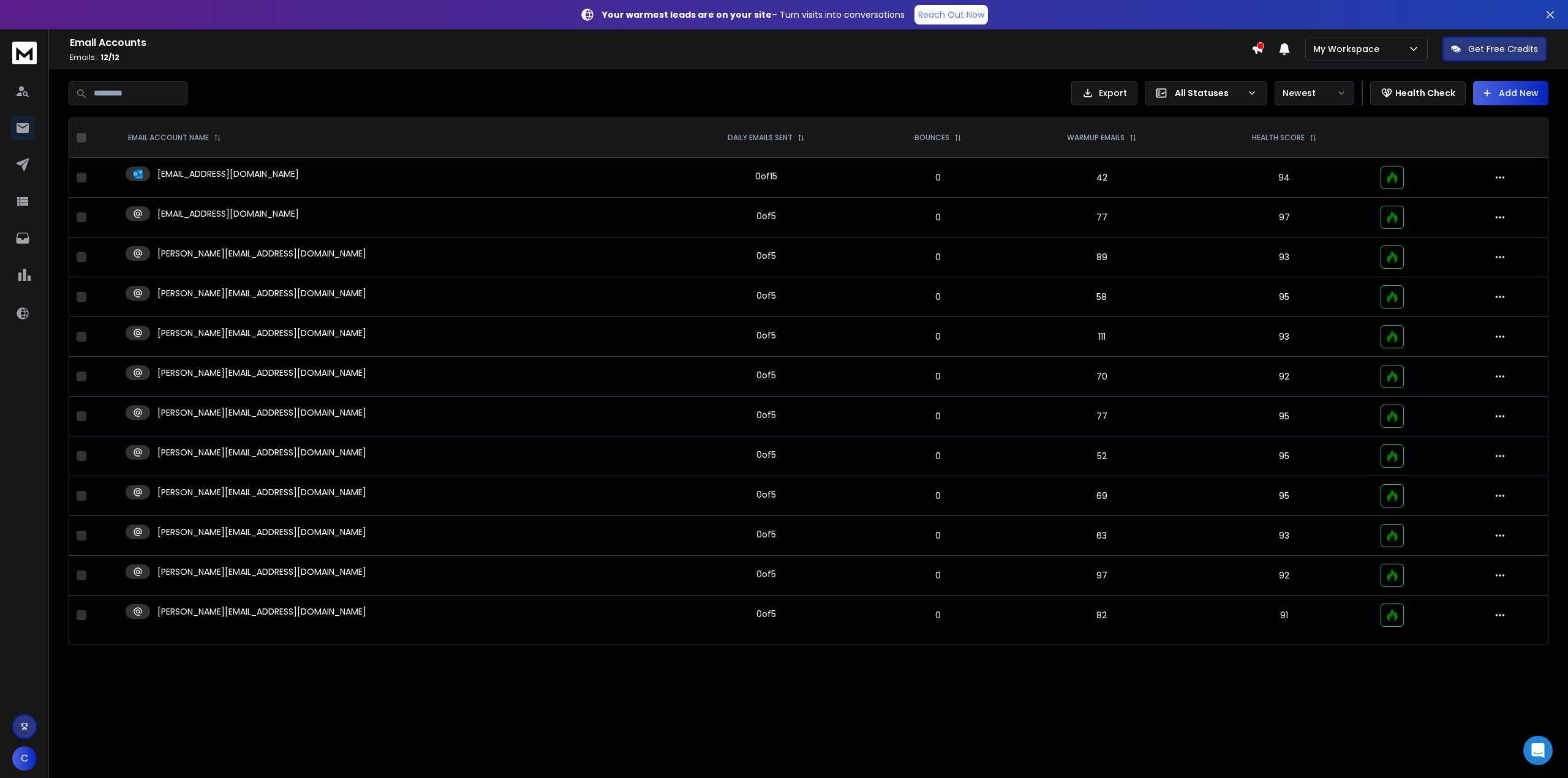
click at [491, 182] on td "[EMAIL_ADDRESS][DOMAIN_NAME]" at bounding box center [391, 178] width 546 height 40
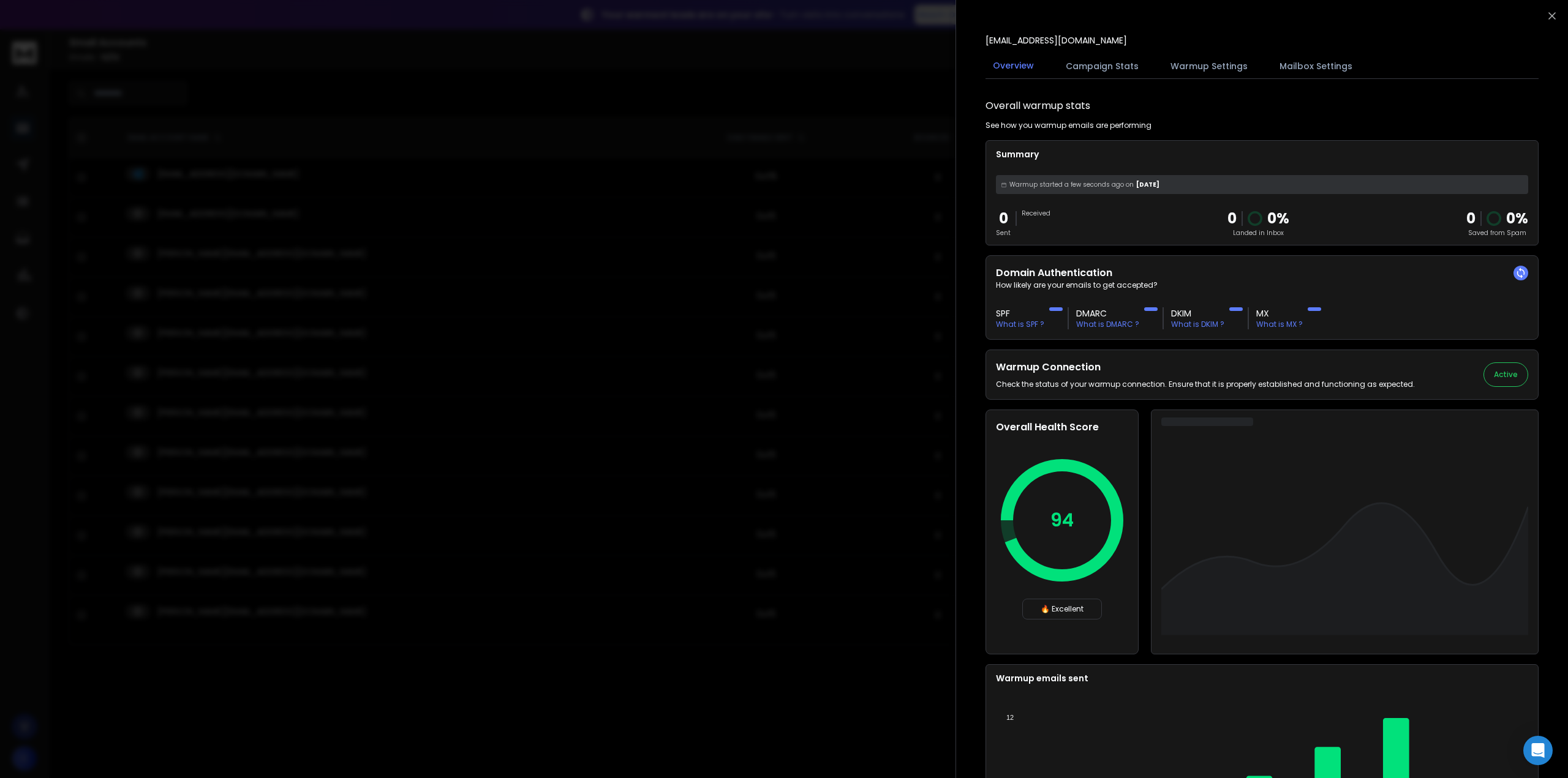
click at [860, 333] on div at bounding box center [784, 389] width 1568 height 778
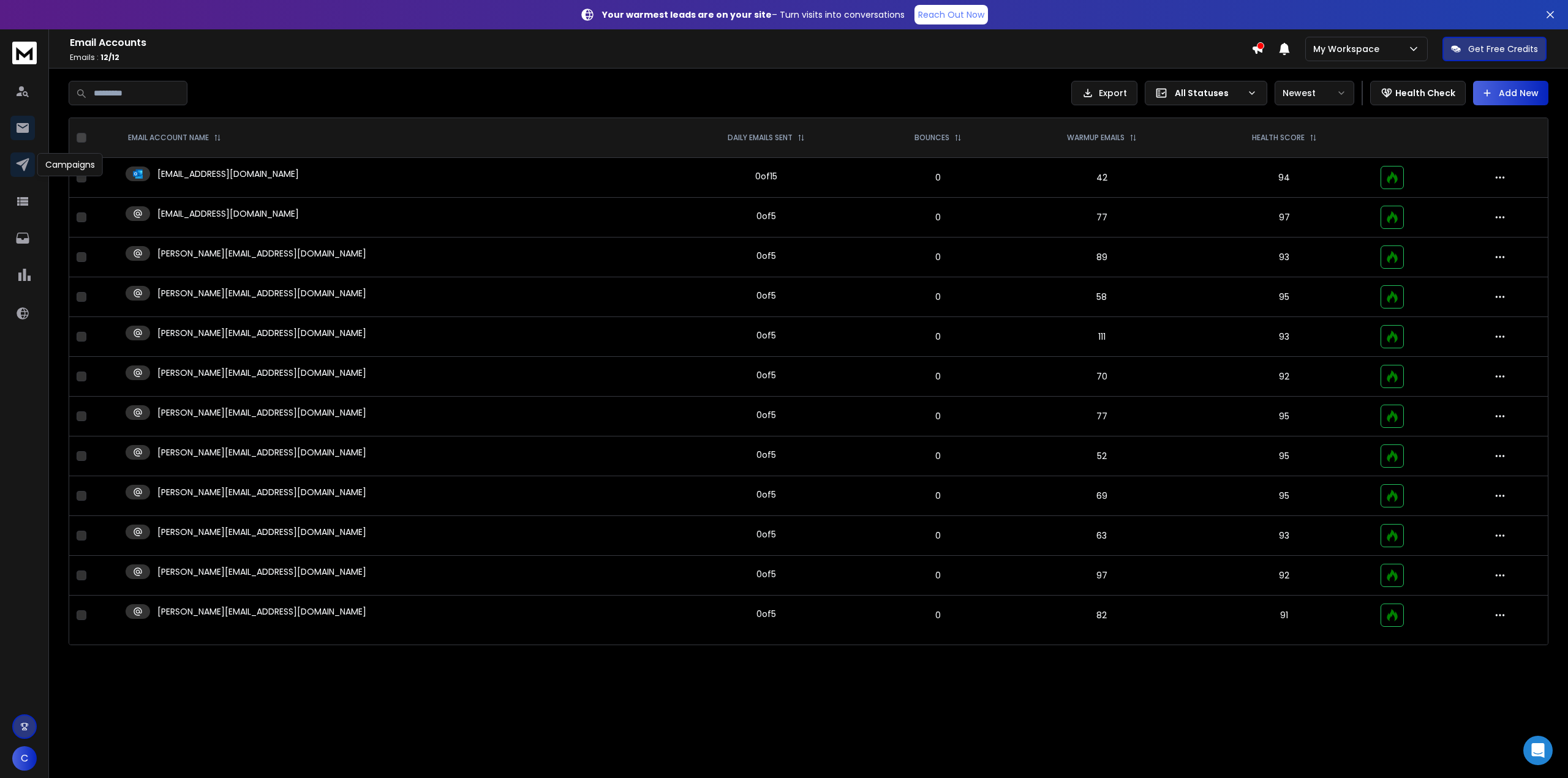
click at [32, 168] on link at bounding box center [22, 164] width 25 height 25
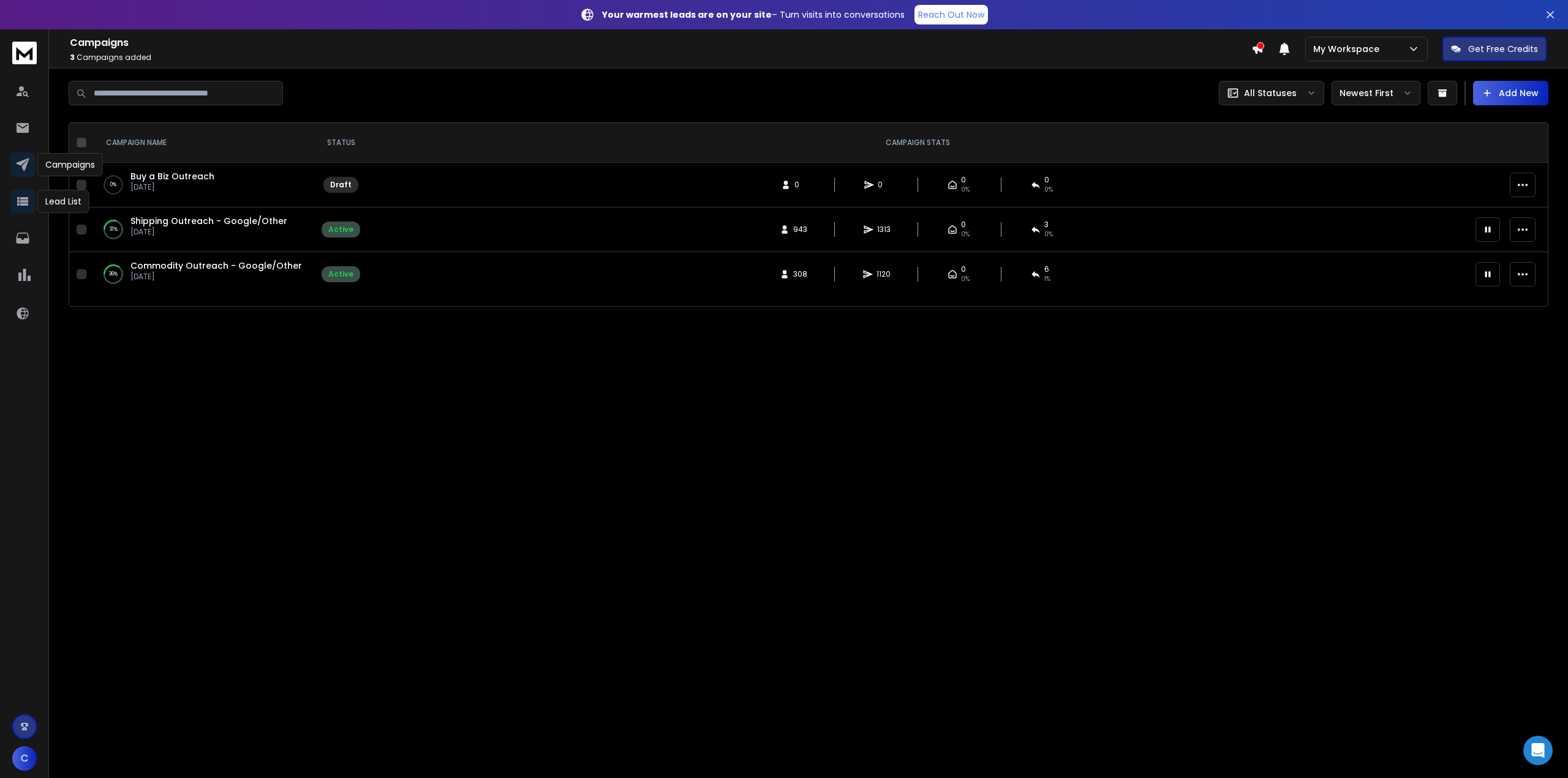
click at [27, 199] on icon at bounding box center [22, 201] width 15 height 15
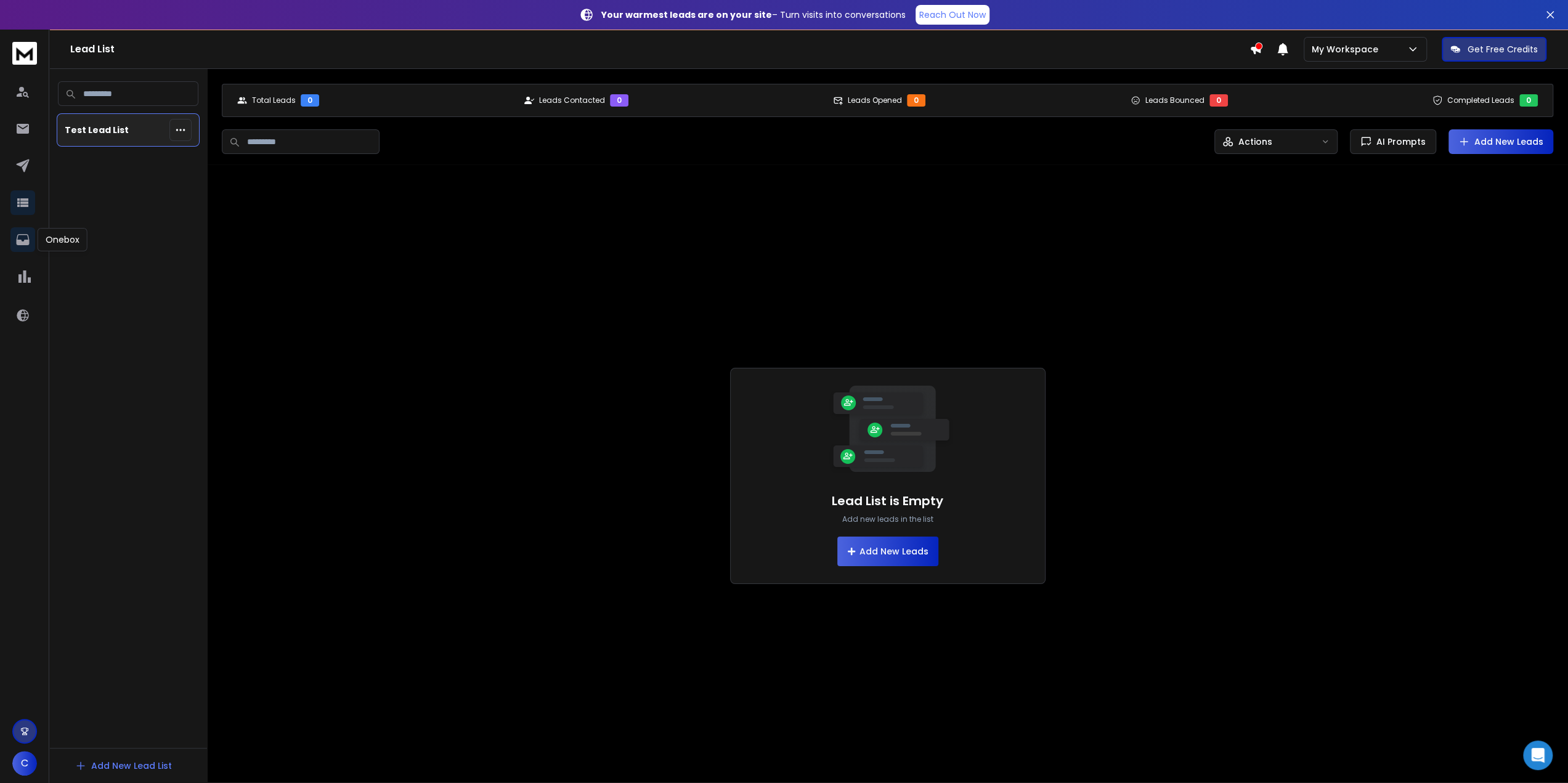
click at [26, 236] on icon at bounding box center [22, 239] width 15 height 15
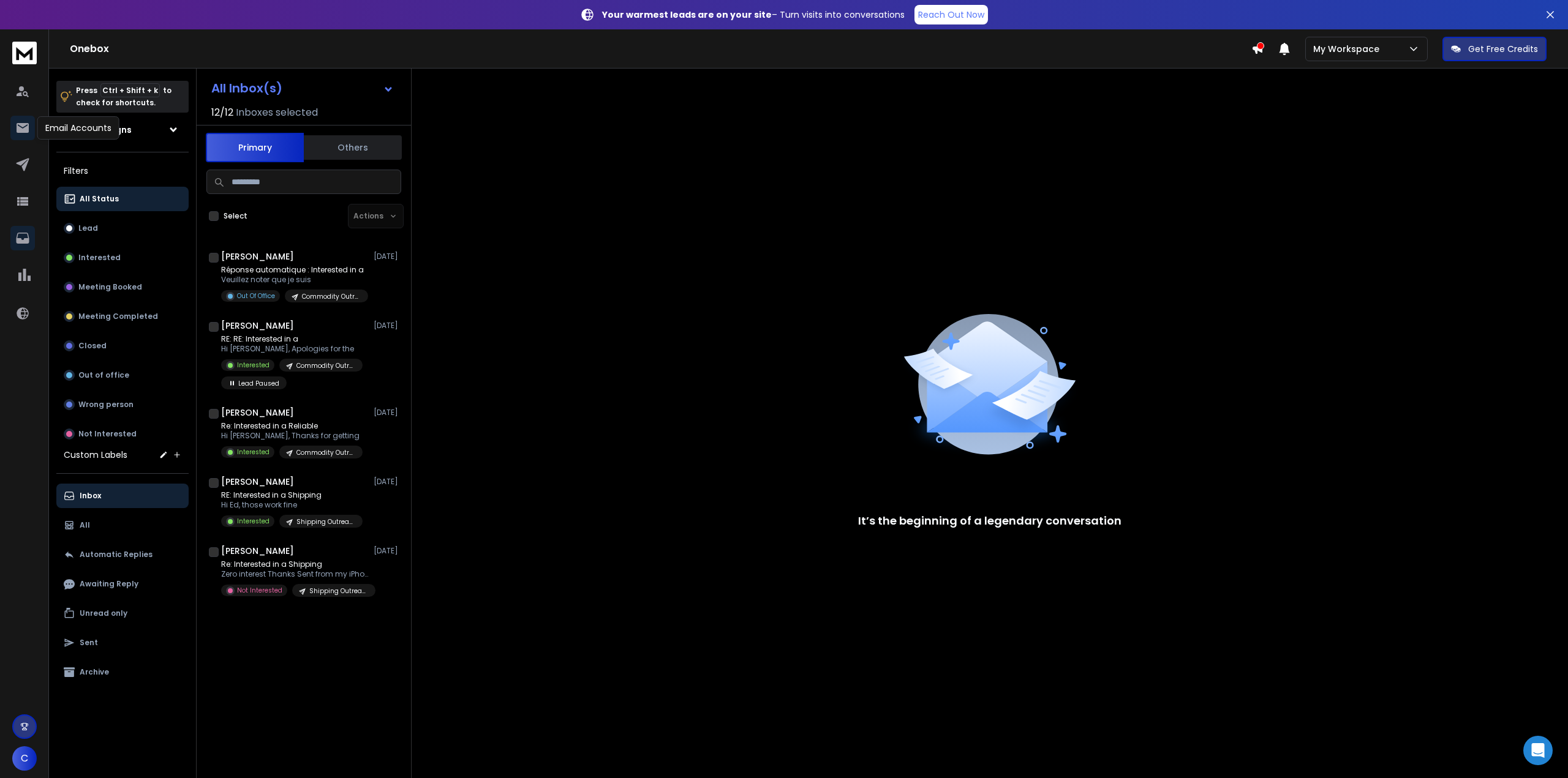
click at [20, 133] on icon at bounding box center [22, 128] width 15 height 15
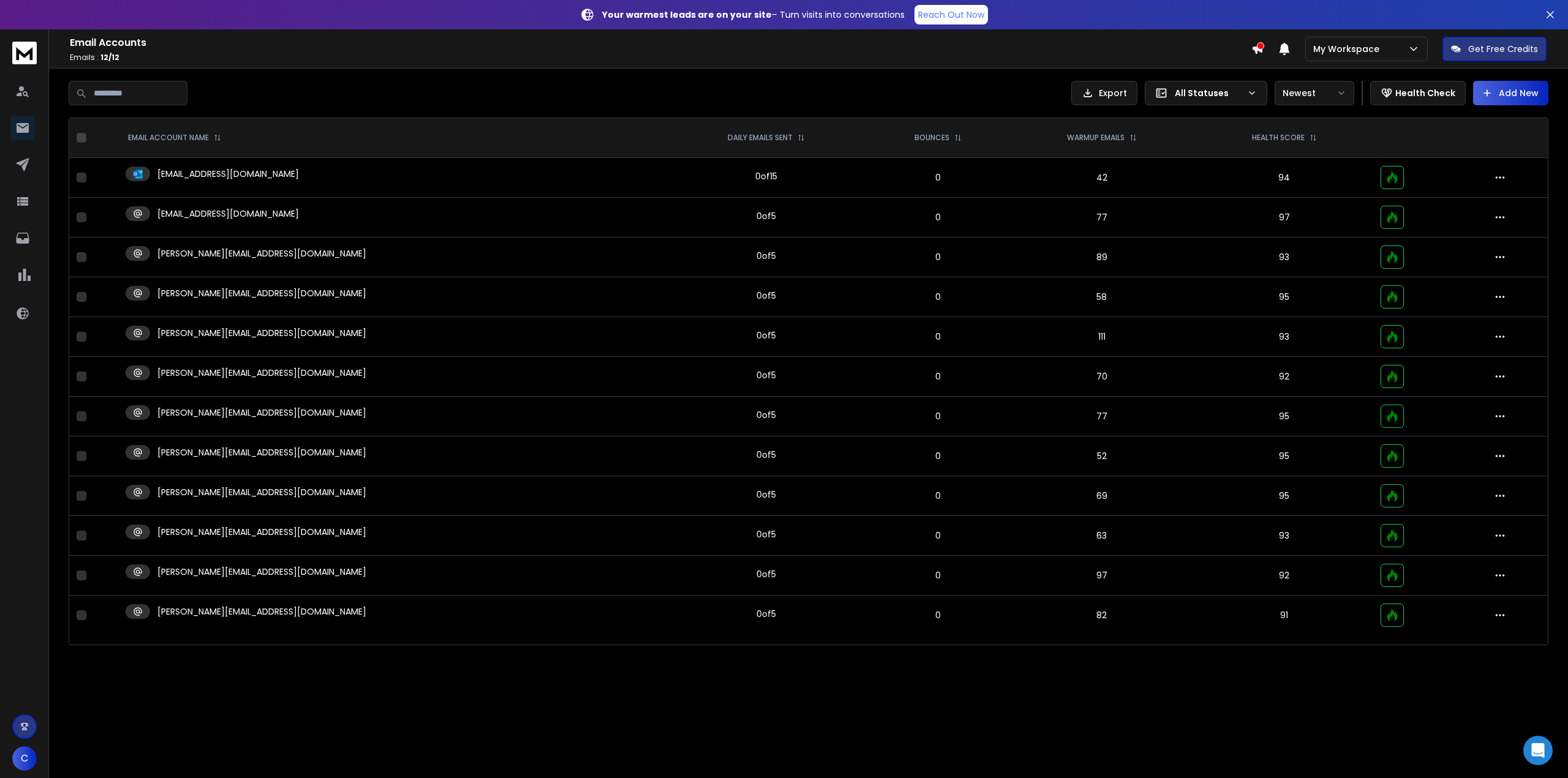
click at [446, 366] on div "[PERSON_NAME][EMAIL_ADDRESS][DOMAIN_NAME]" at bounding box center [391, 373] width 532 height 15
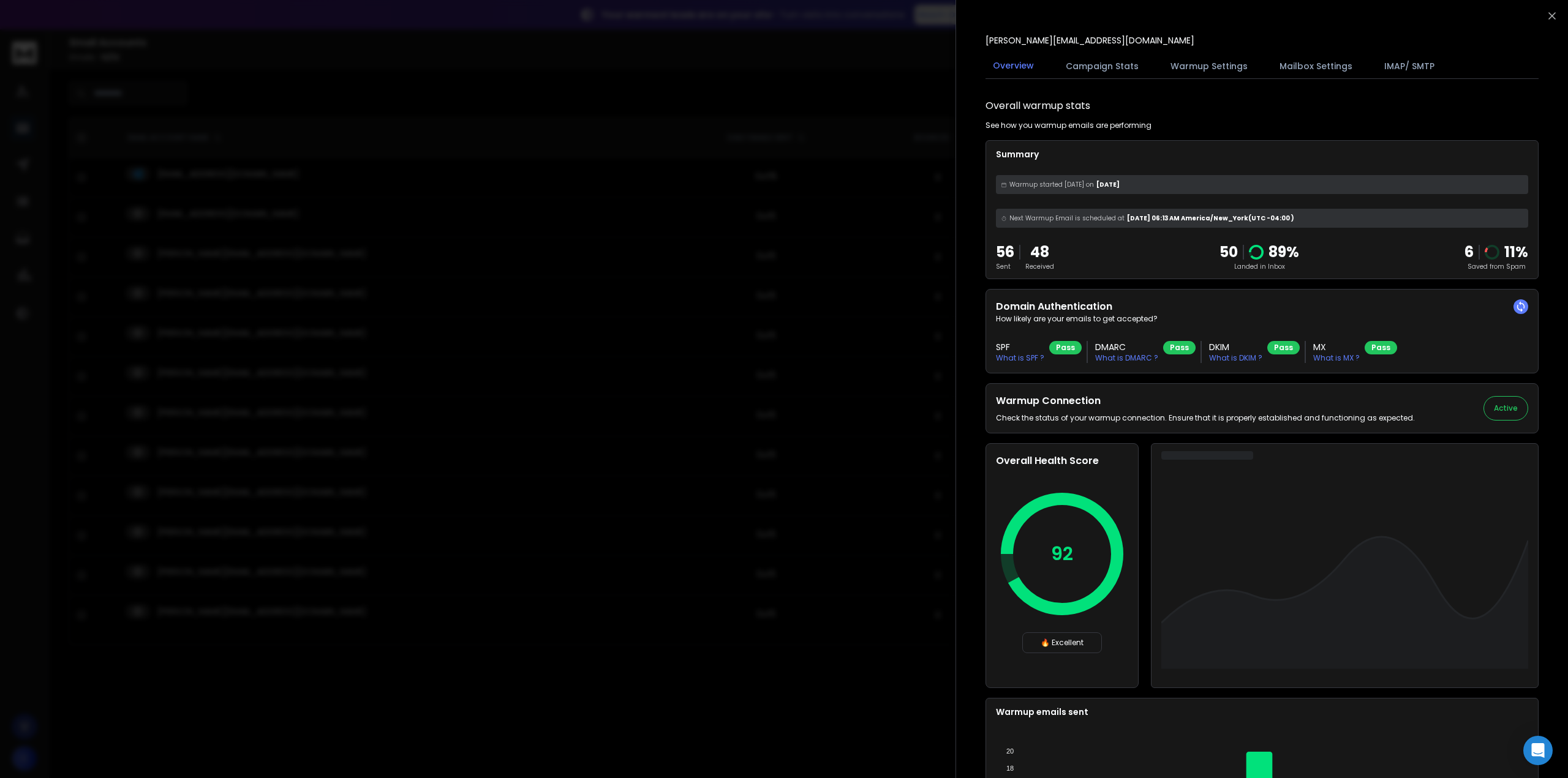
click at [779, 315] on div at bounding box center [784, 389] width 1568 height 778
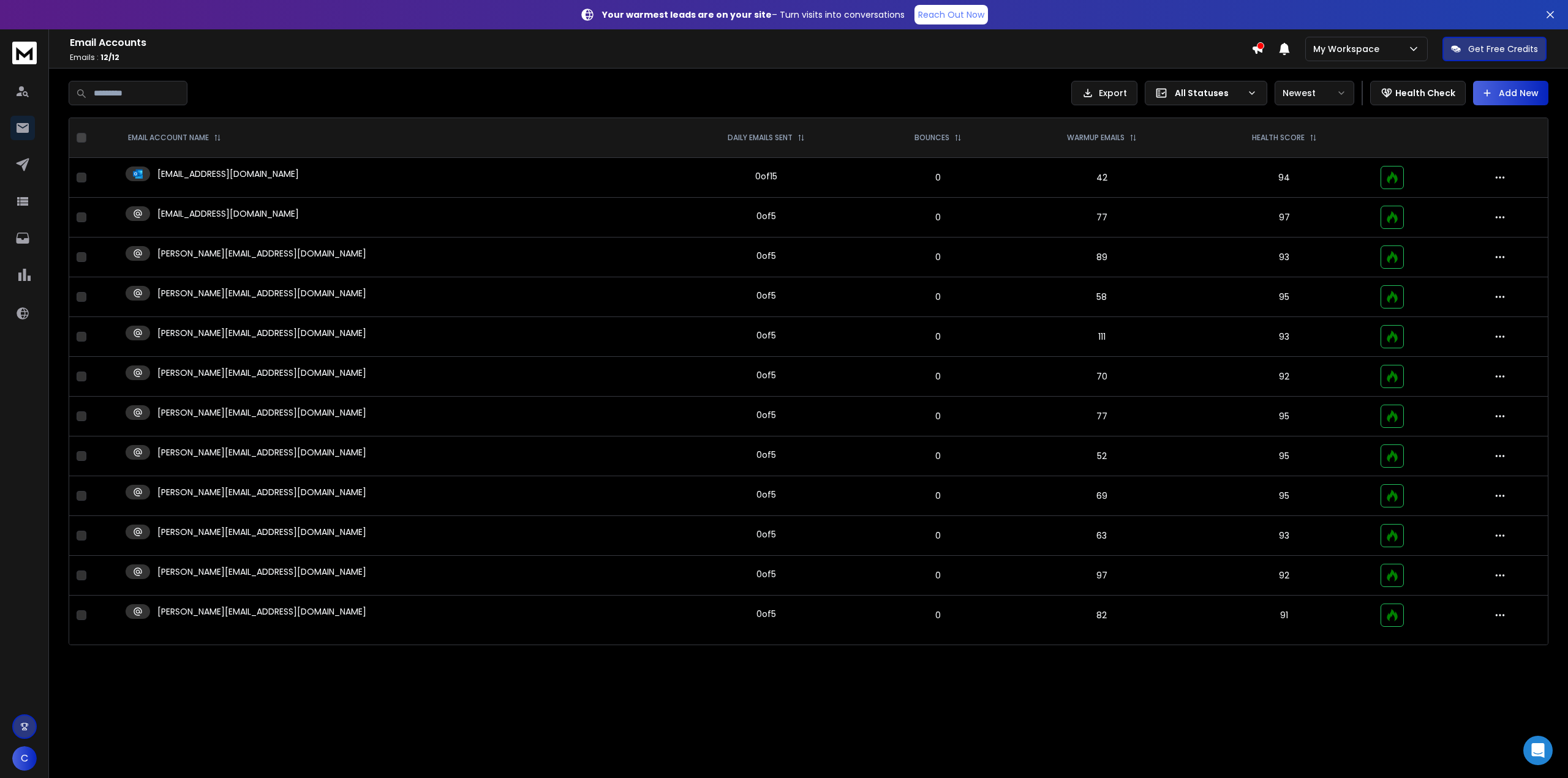
click at [388, 167] on div "[EMAIL_ADDRESS][DOMAIN_NAME]" at bounding box center [391, 173] width 532 height 15
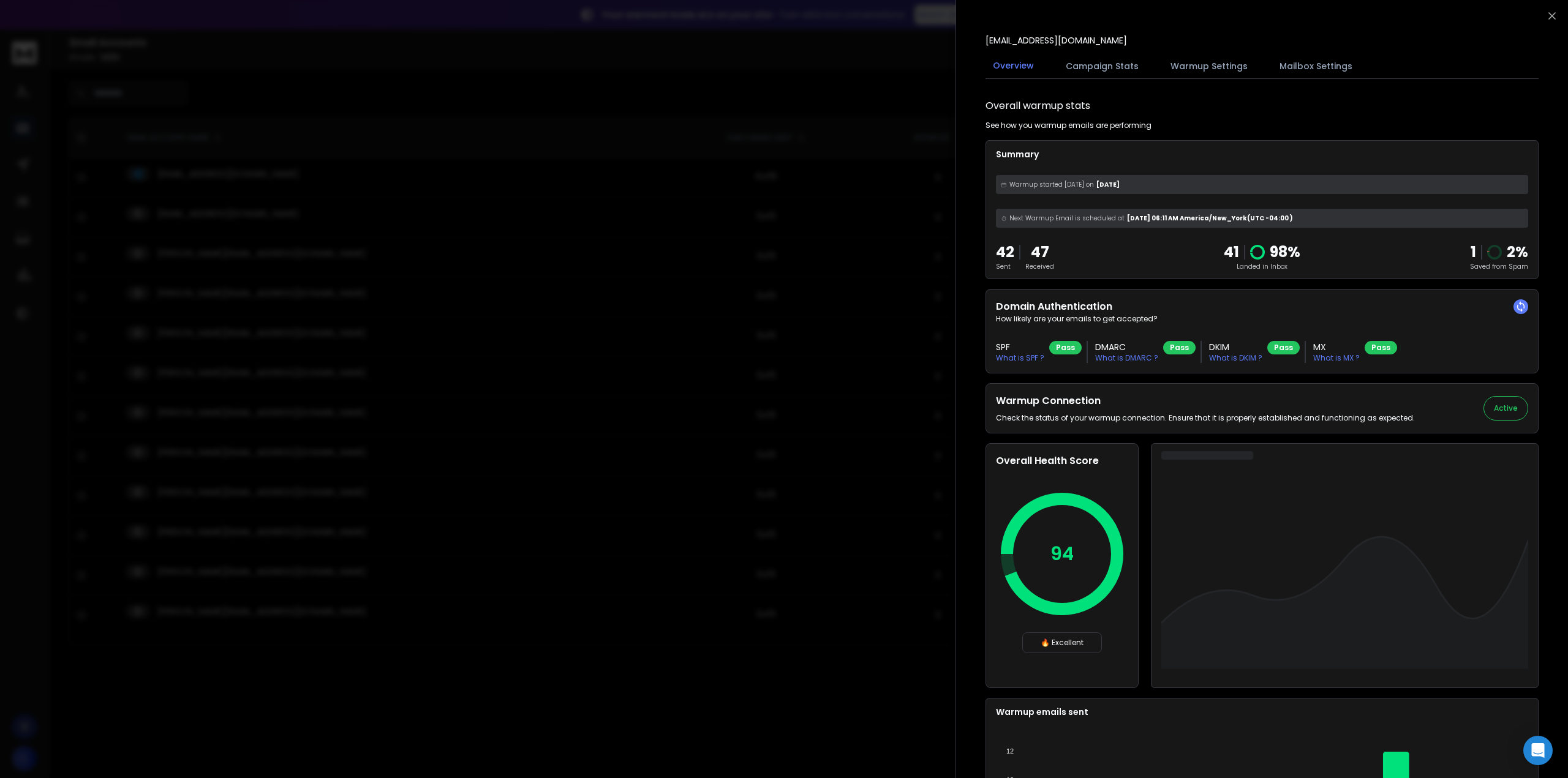
click at [825, 676] on div at bounding box center [784, 389] width 1568 height 778
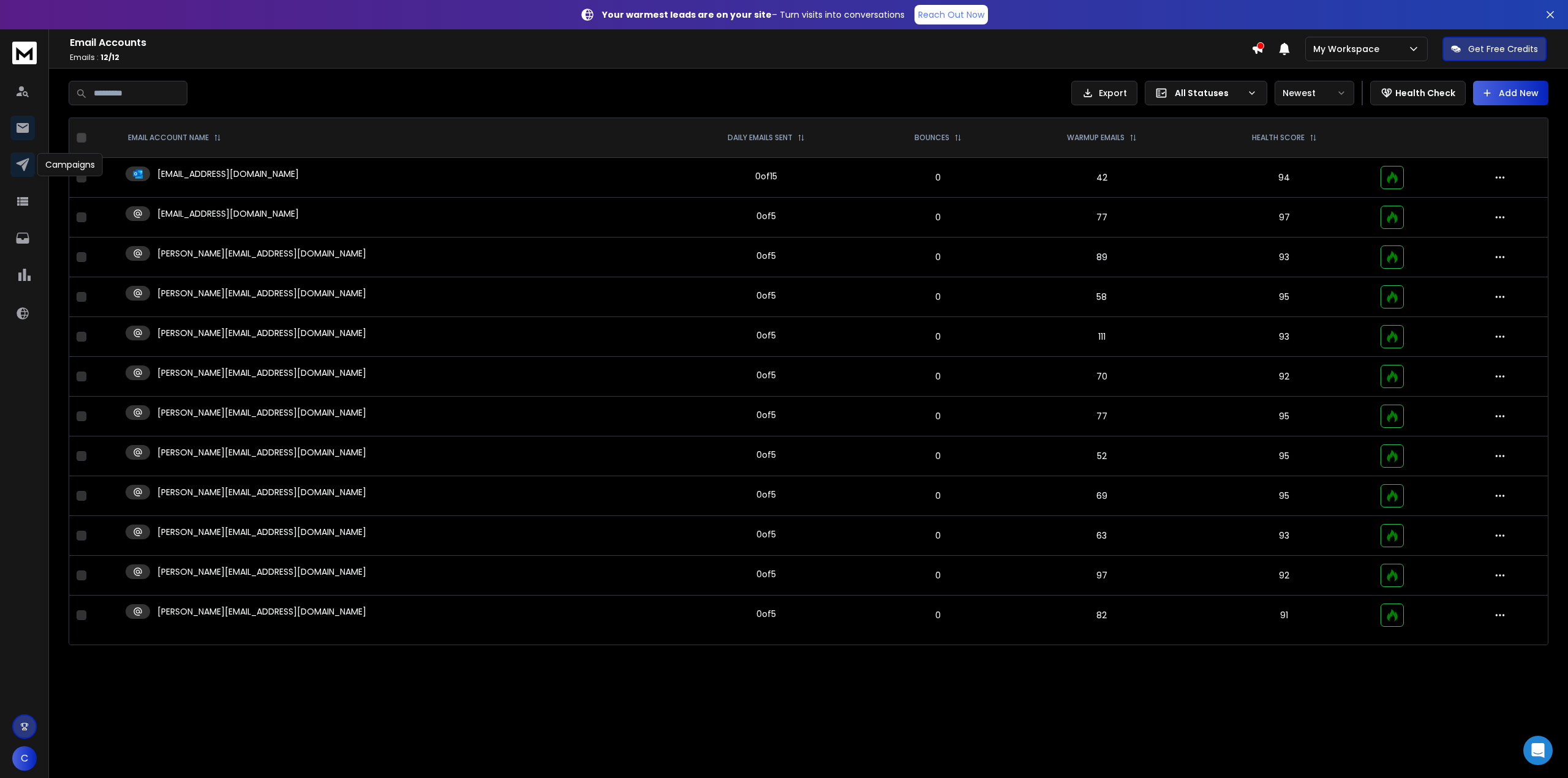
click at [14, 171] on link at bounding box center [22, 164] width 25 height 25
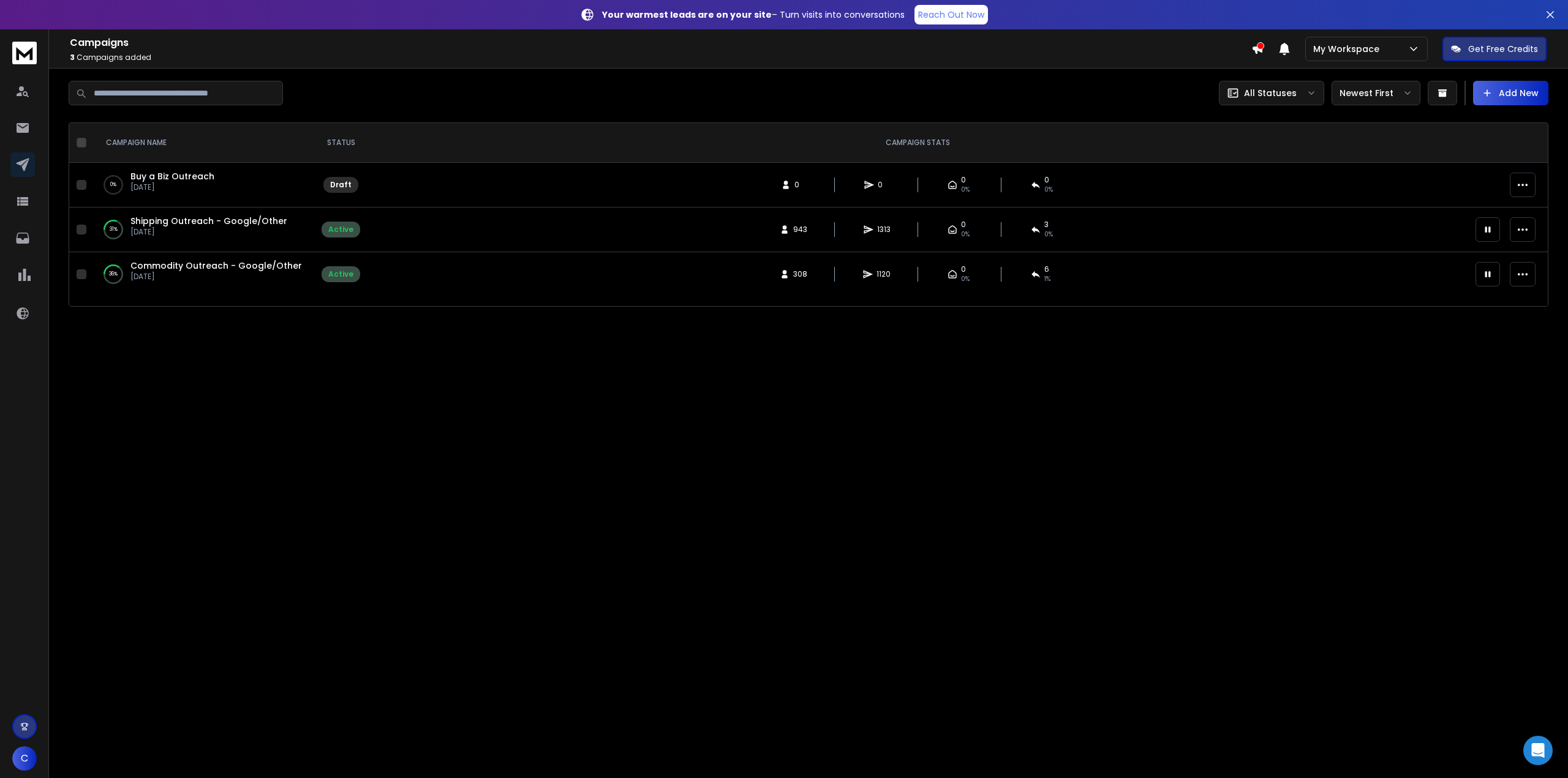
click at [416, 228] on div "943 1313 0 0% 3 0 %" at bounding box center [917, 229] width 1086 height 20
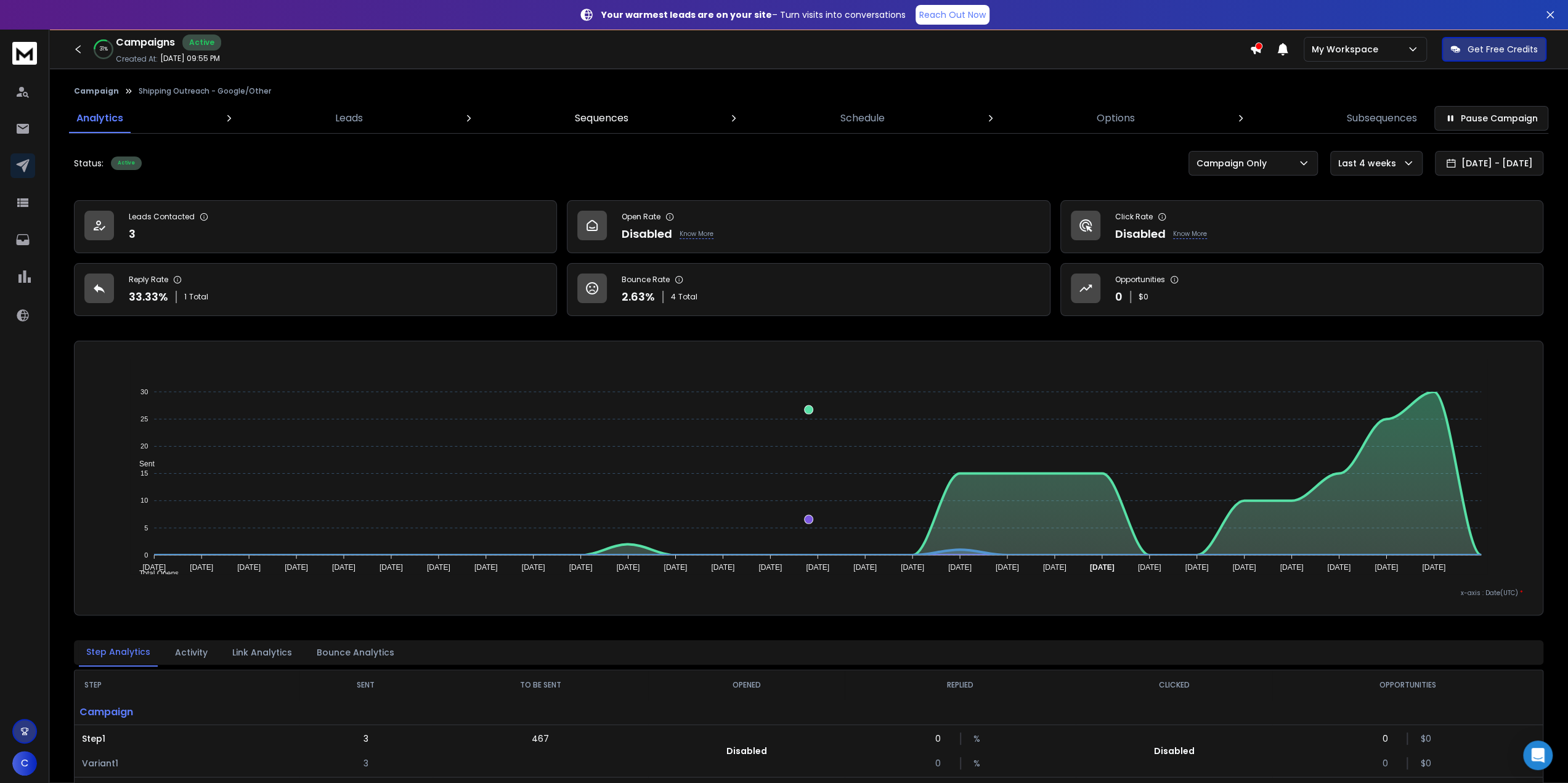
click at [624, 128] on link "Sequences" at bounding box center [602, 118] width 68 height 29
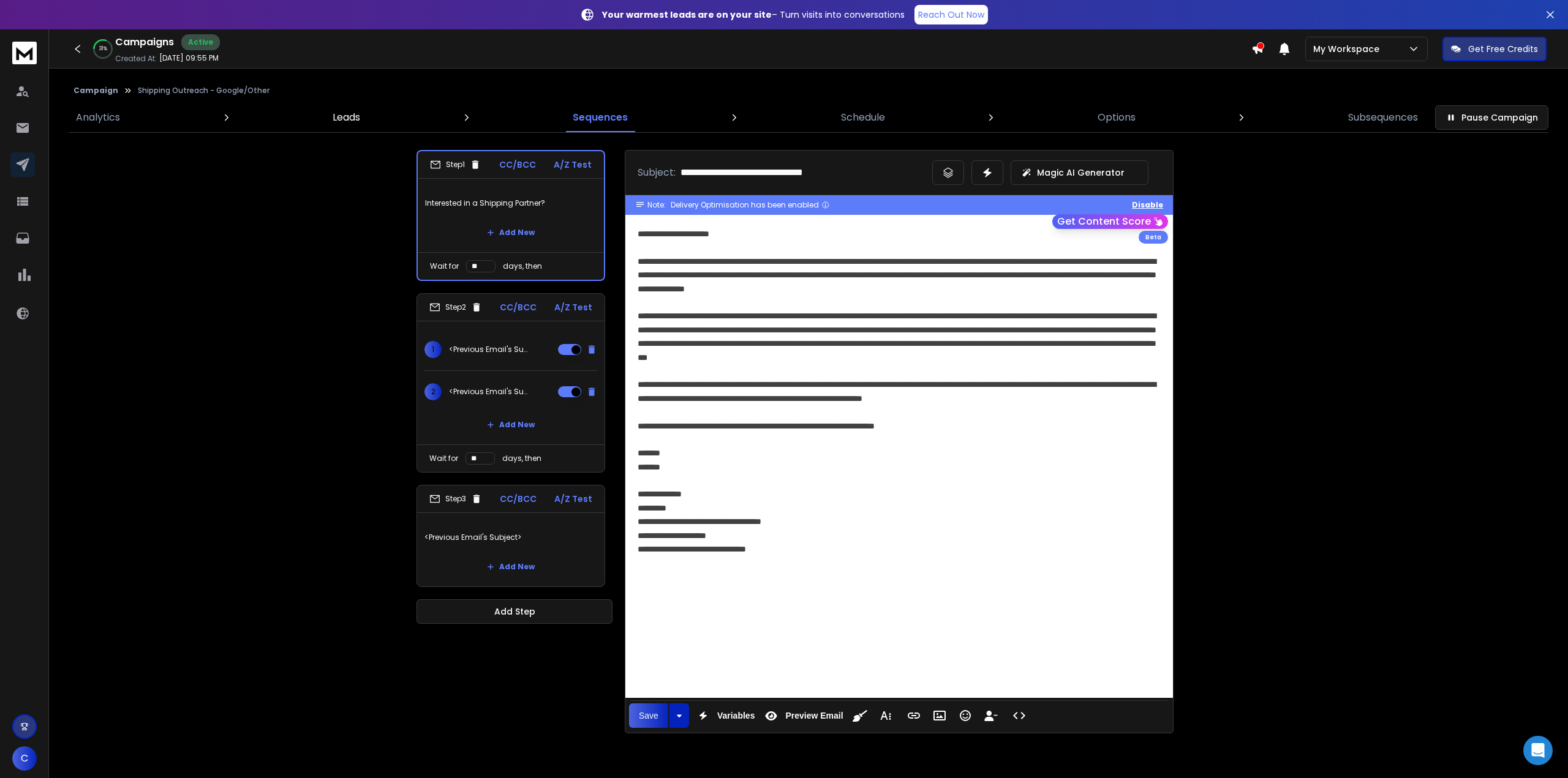
click at [356, 118] on p "Leads" at bounding box center [346, 117] width 27 height 15
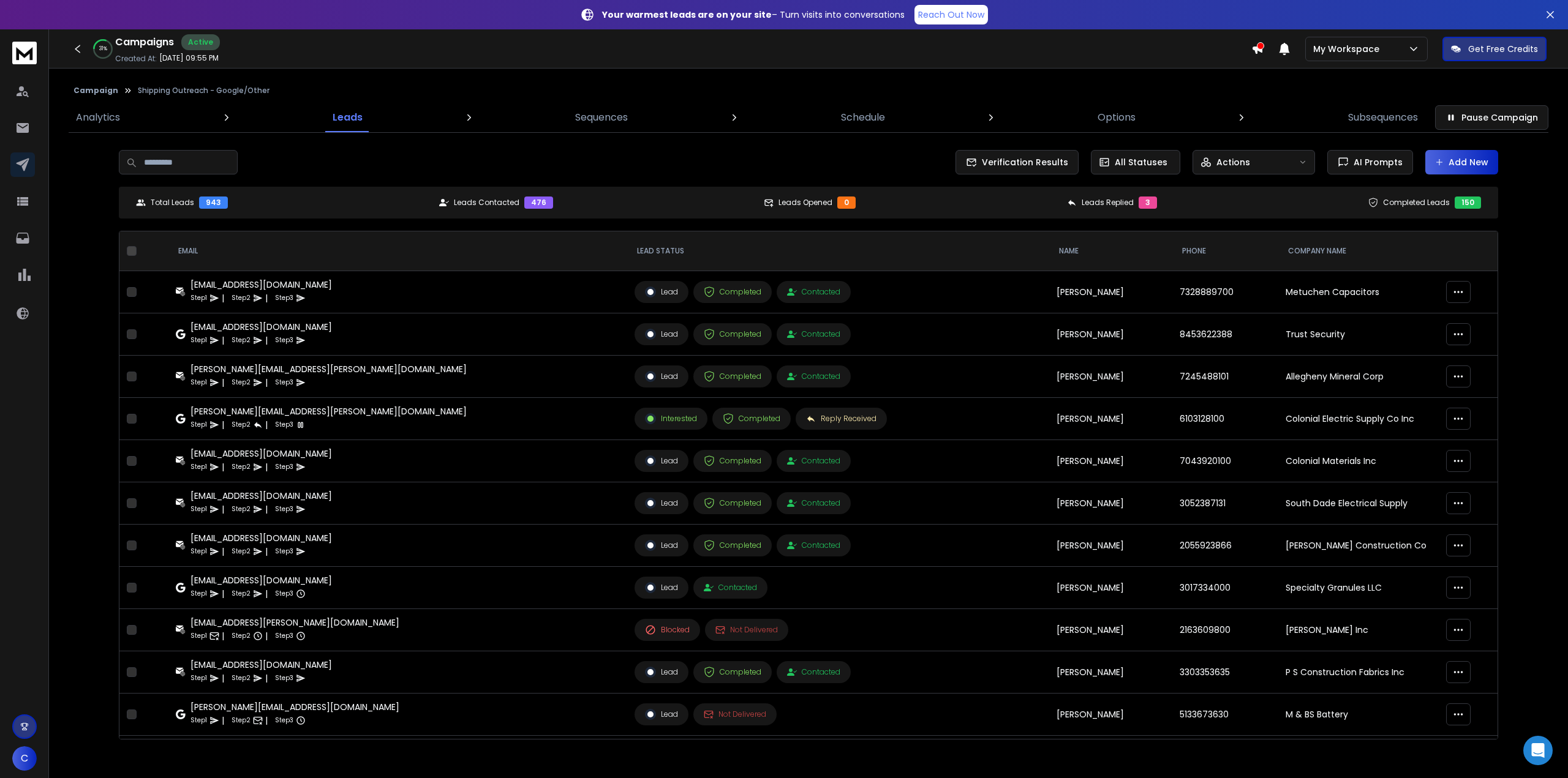
click at [210, 125] on div "Analytics Leads Sequences Schedule Options Subsequences" at bounding box center [747, 117] width 1356 height 29
click at [130, 126] on div "Analytics Leads Sequences Schedule Options Subsequences" at bounding box center [747, 117] width 1356 height 29
click at [111, 120] on p "Analytics" at bounding box center [98, 117] width 44 height 15
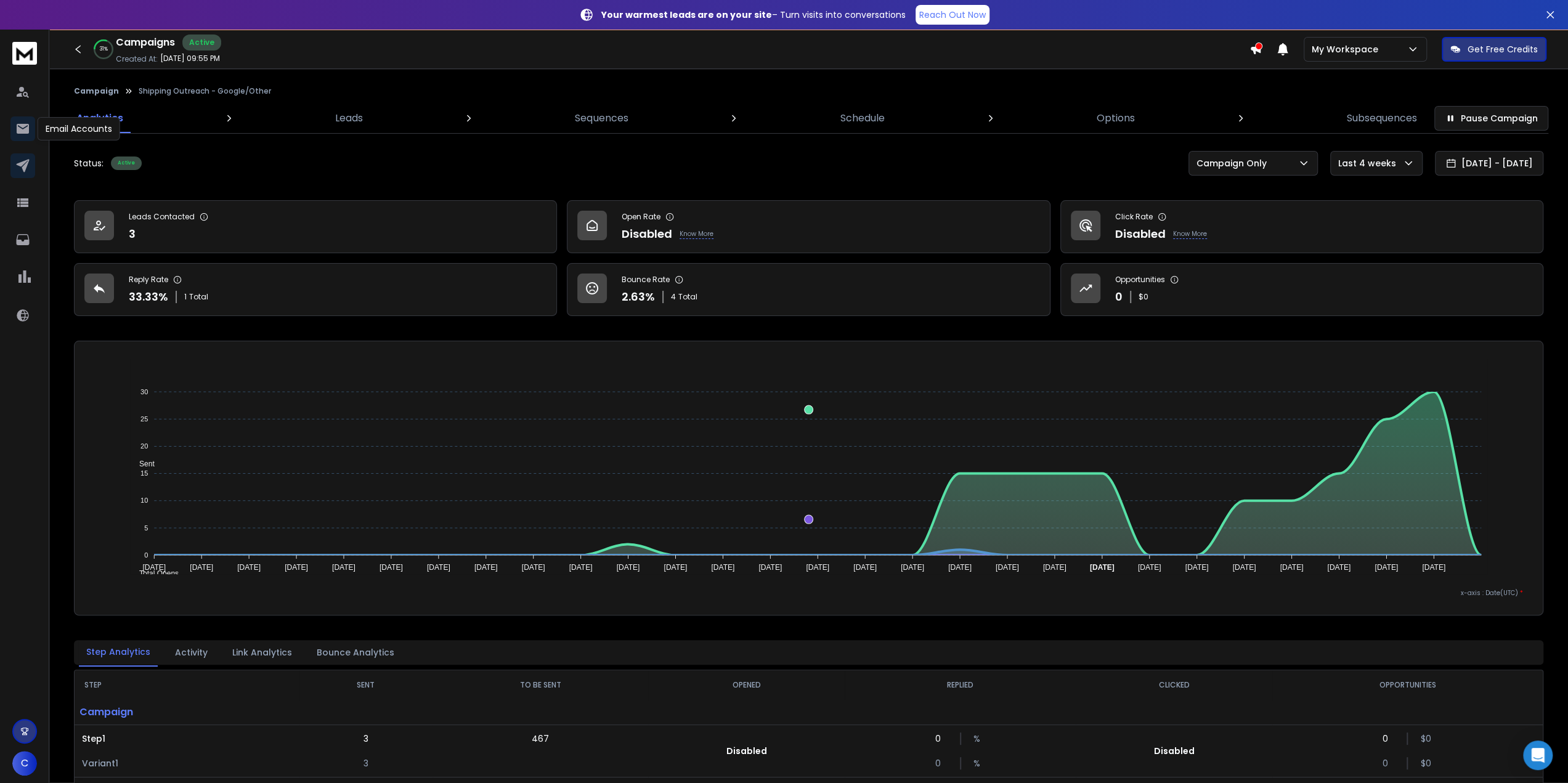
click at [26, 126] on icon at bounding box center [22, 128] width 15 height 15
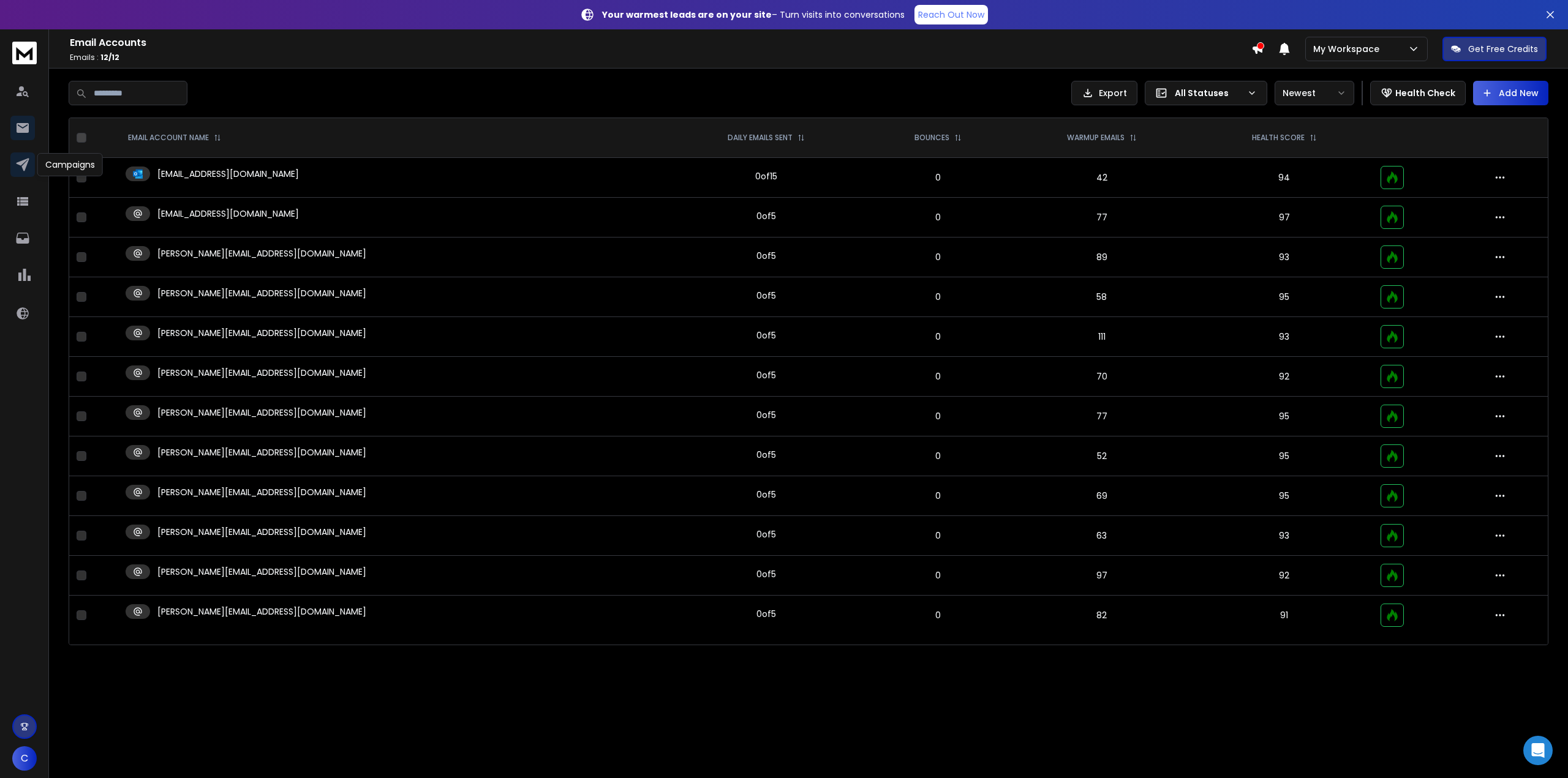
click at [17, 170] on icon at bounding box center [22, 164] width 15 height 15
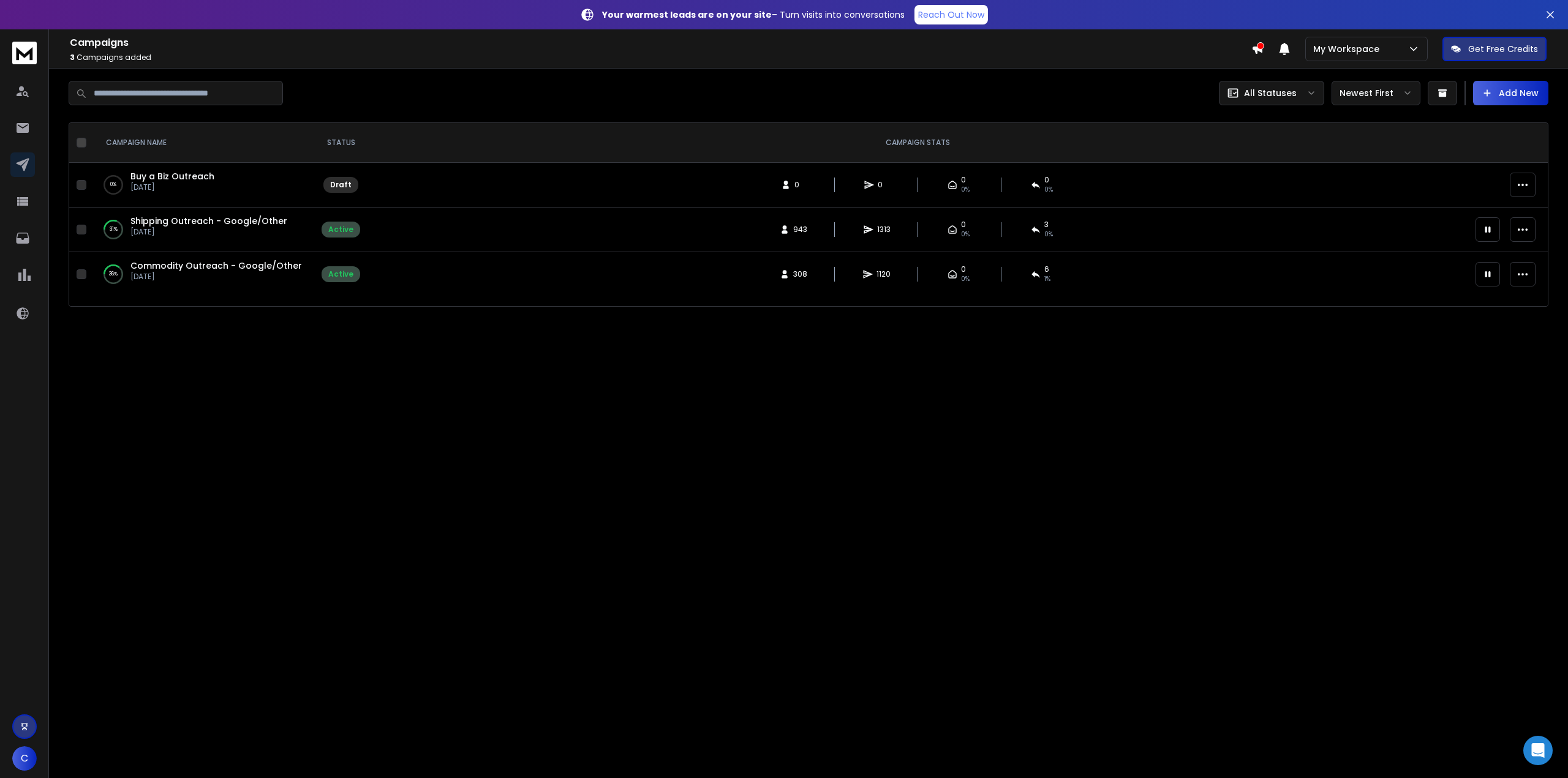
click at [417, 281] on div "308 1120 0 0% 6 1 %" at bounding box center [917, 274] width 1086 height 20
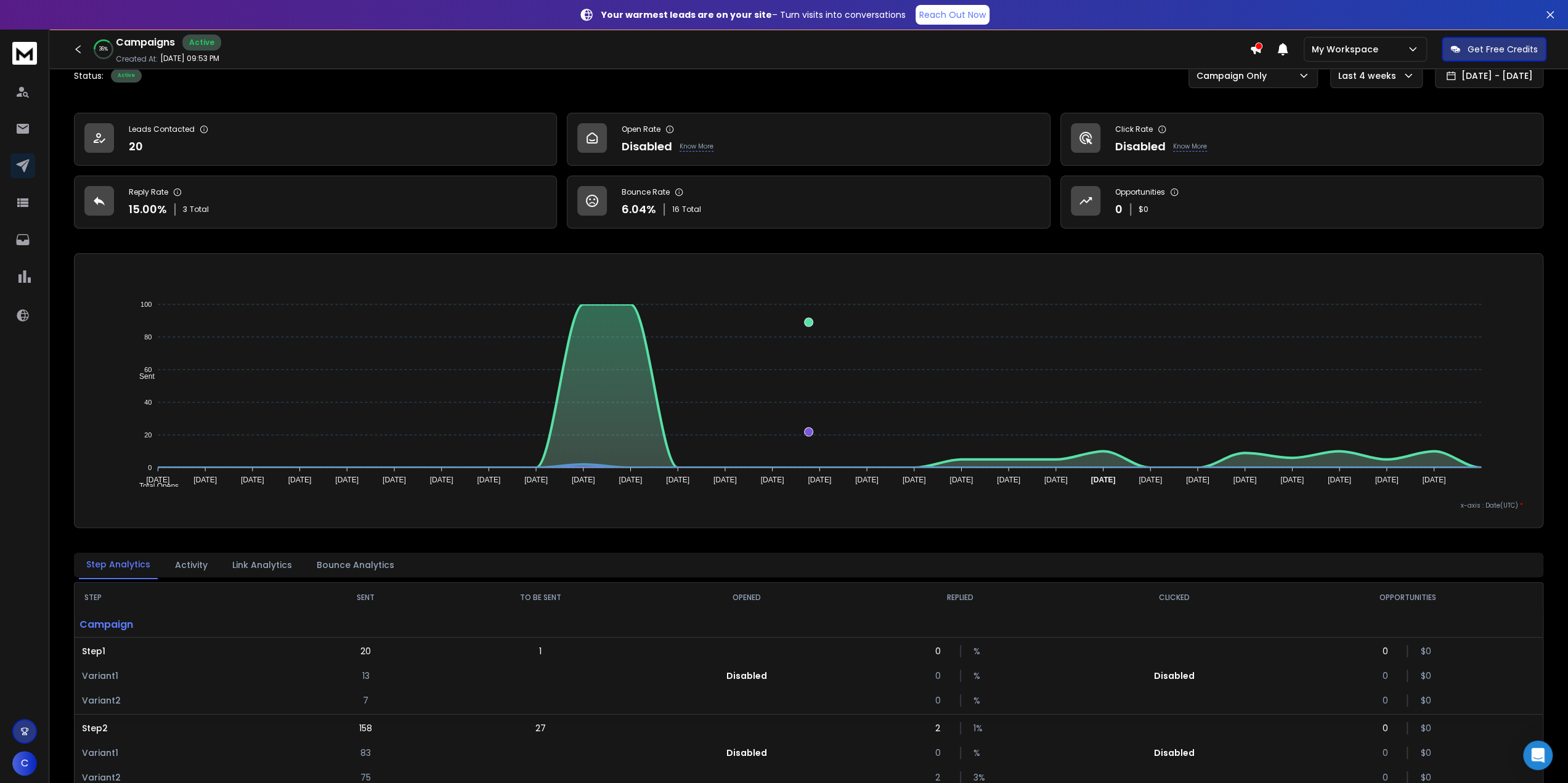
scroll to position [167, 0]
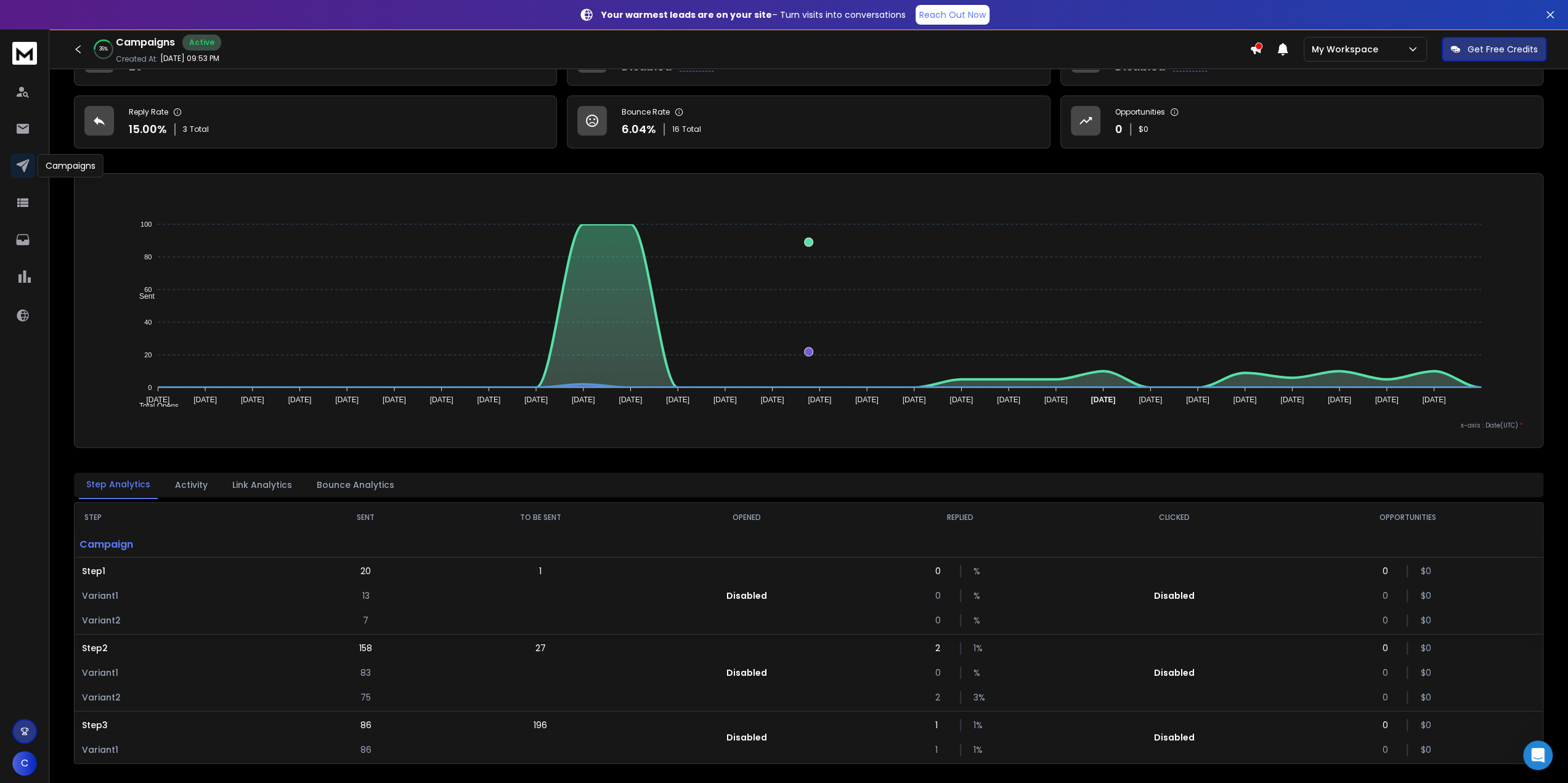
click at [20, 167] on icon at bounding box center [22, 166] width 15 height 15
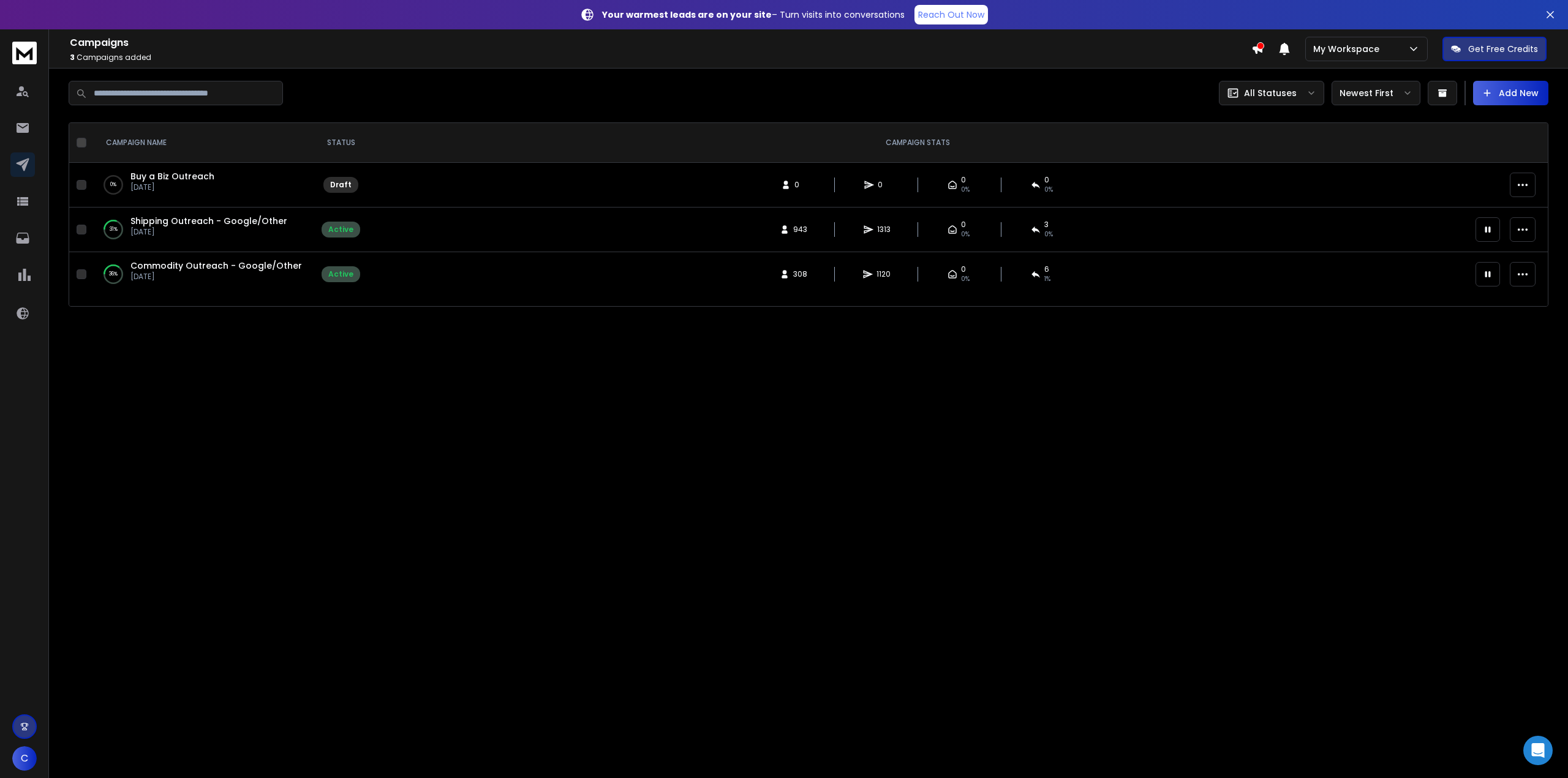
click at [375, 278] on div "308 1120 0 0% 6 1 %" at bounding box center [917, 274] width 1086 height 20
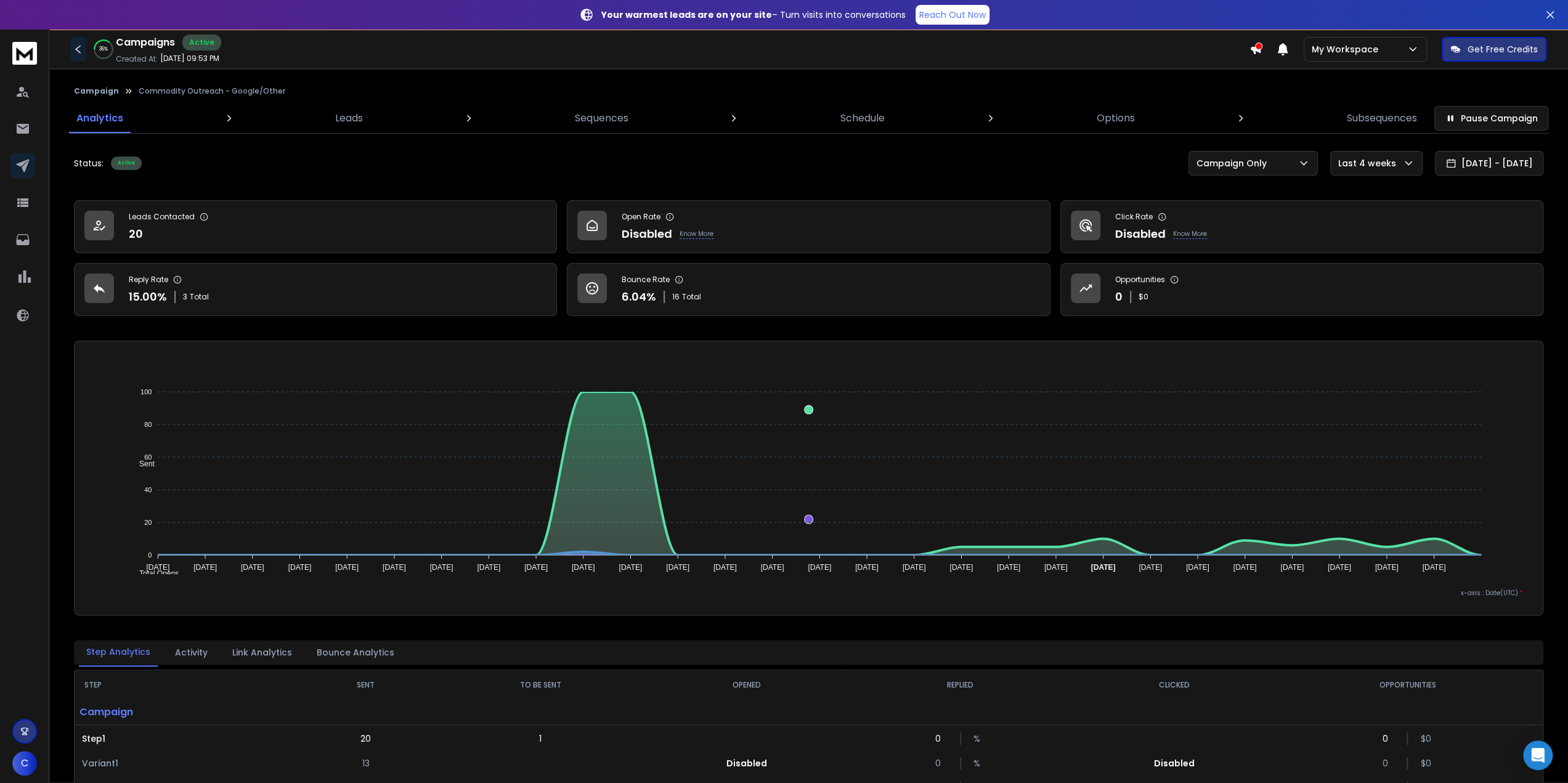
click at [77, 55] on button at bounding box center [78, 49] width 16 height 25
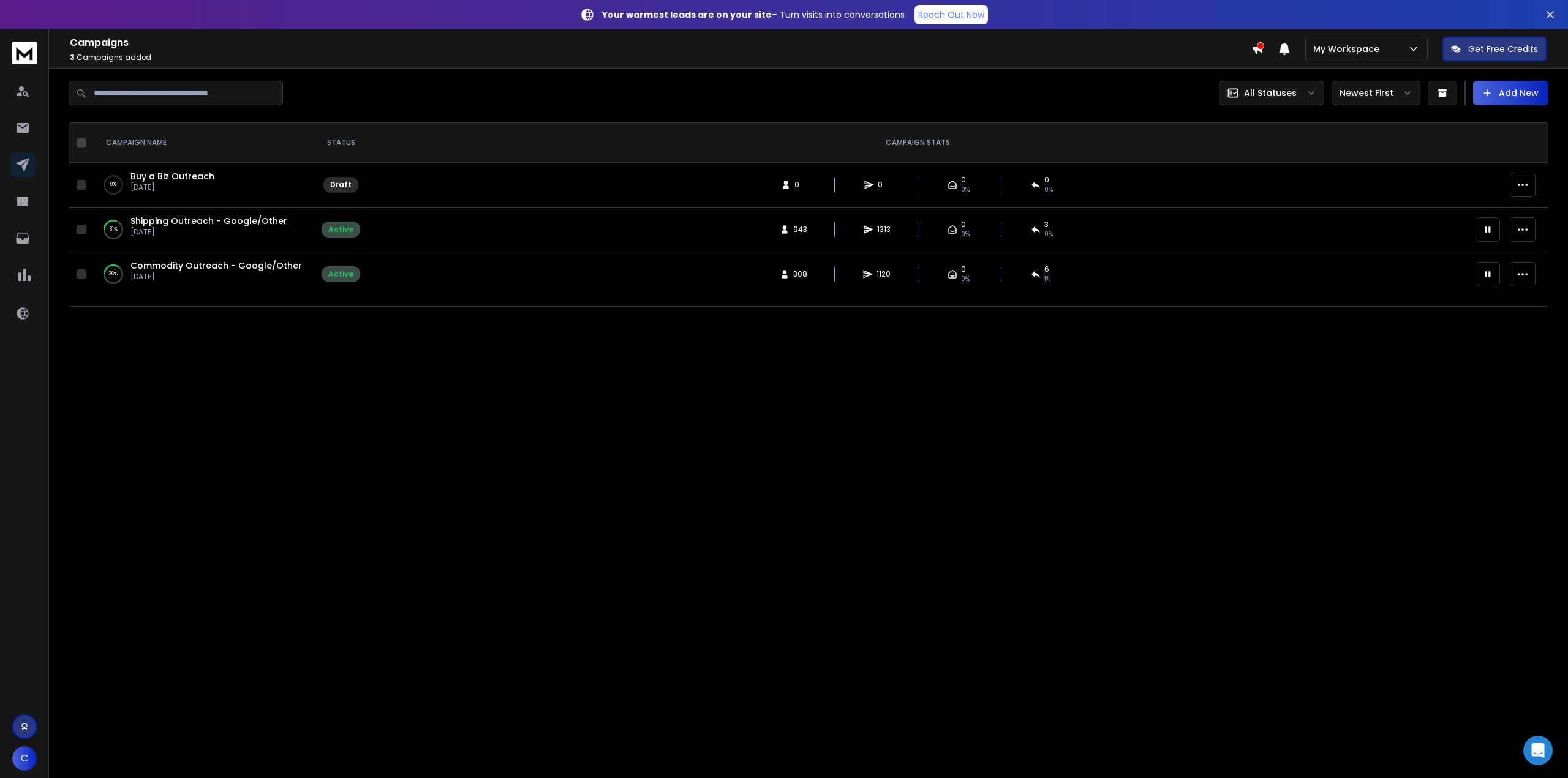
click at [179, 227] on p "[DATE]" at bounding box center [208, 232] width 157 height 10
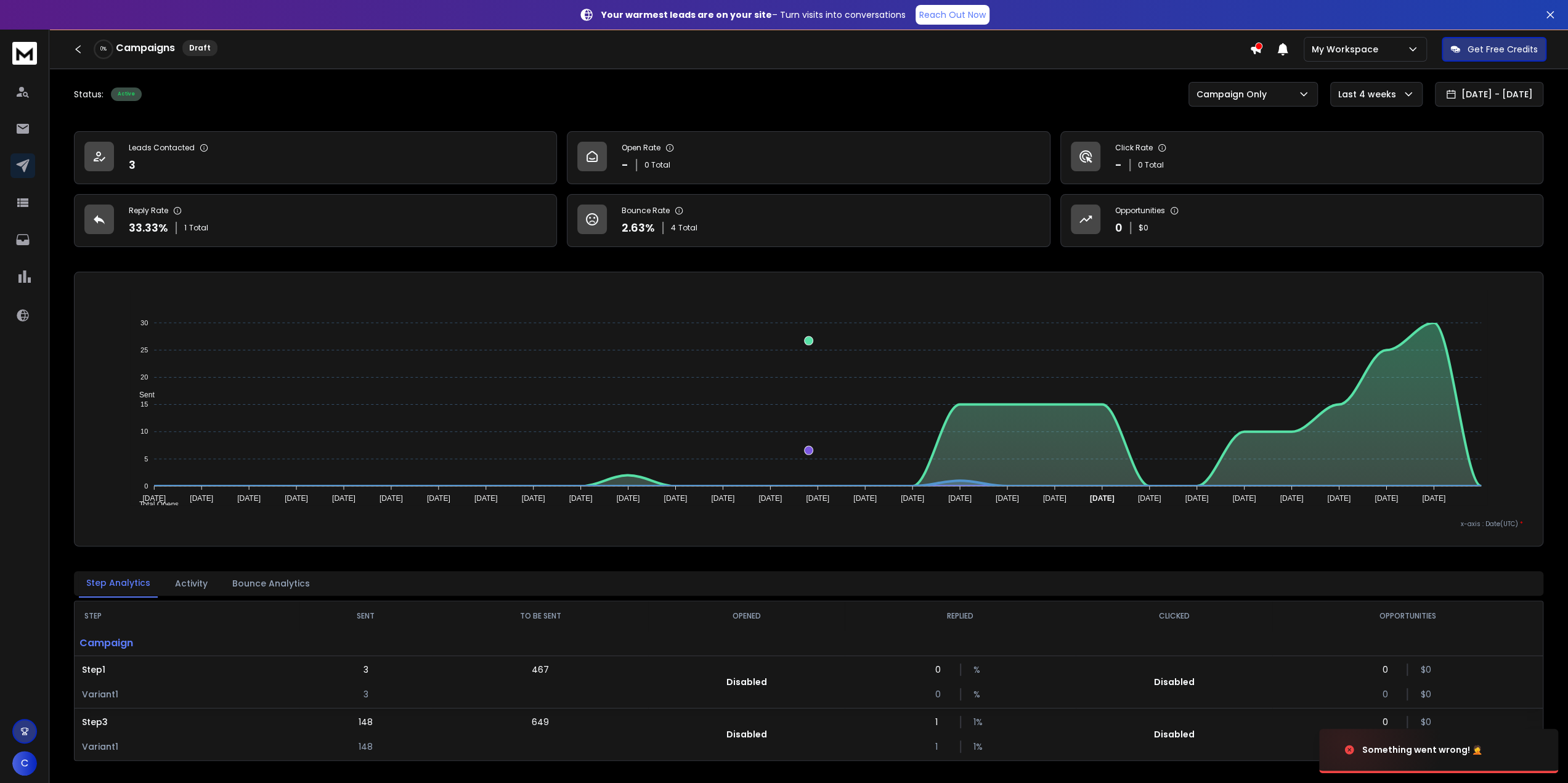
scroll to position [44, 0]
